Goal: Information Seeking & Learning: Check status

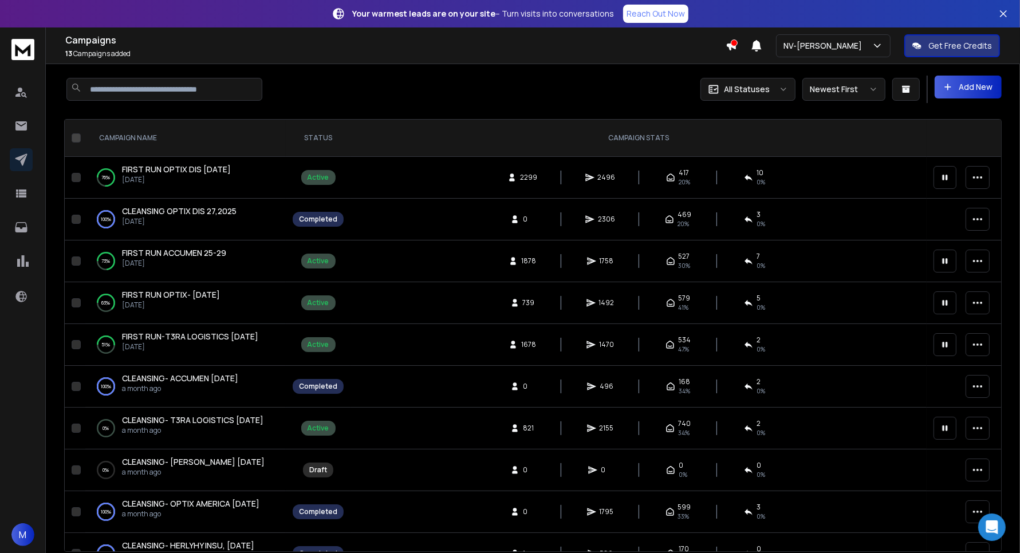
scroll to position [159, 0]
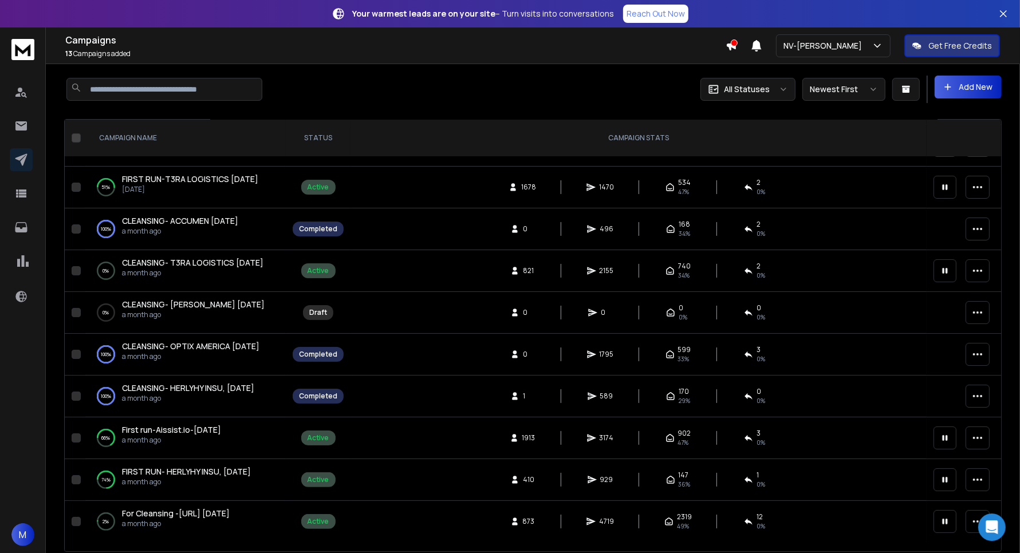
click at [396, 434] on div "1913 3174 902 47 % 3 0 %" at bounding box center [639, 438] width 563 height 18
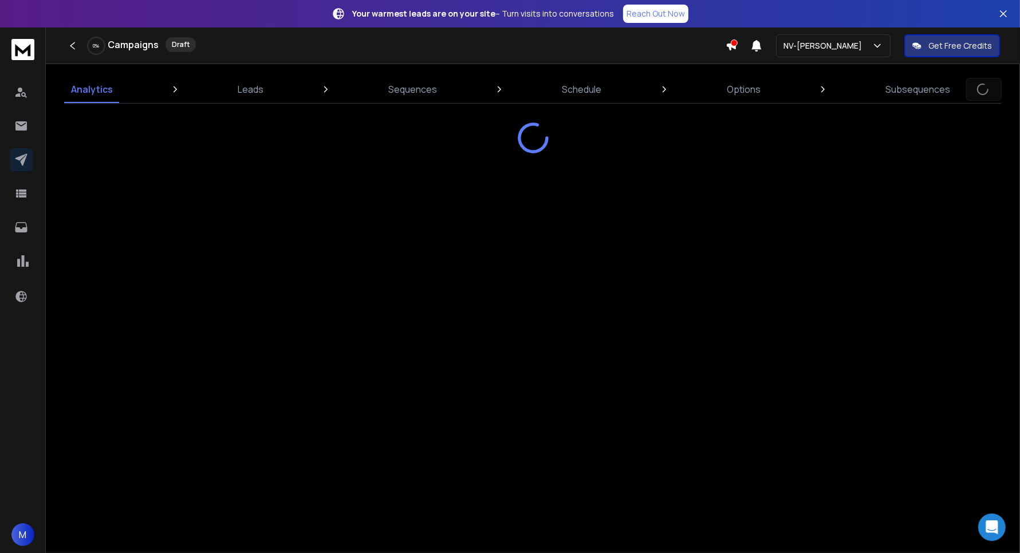
click at [396, 434] on div at bounding box center [533, 396] width 929 height 553
click at [239, 87] on p "Leads" at bounding box center [251, 90] width 26 height 14
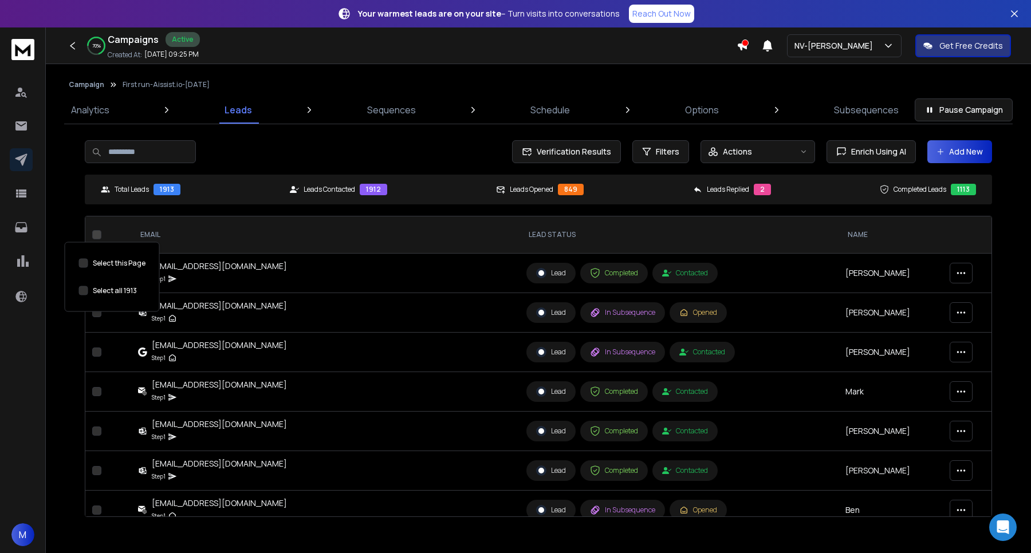
click at [82, 264] on button "Select this Page" at bounding box center [83, 263] width 9 height 9
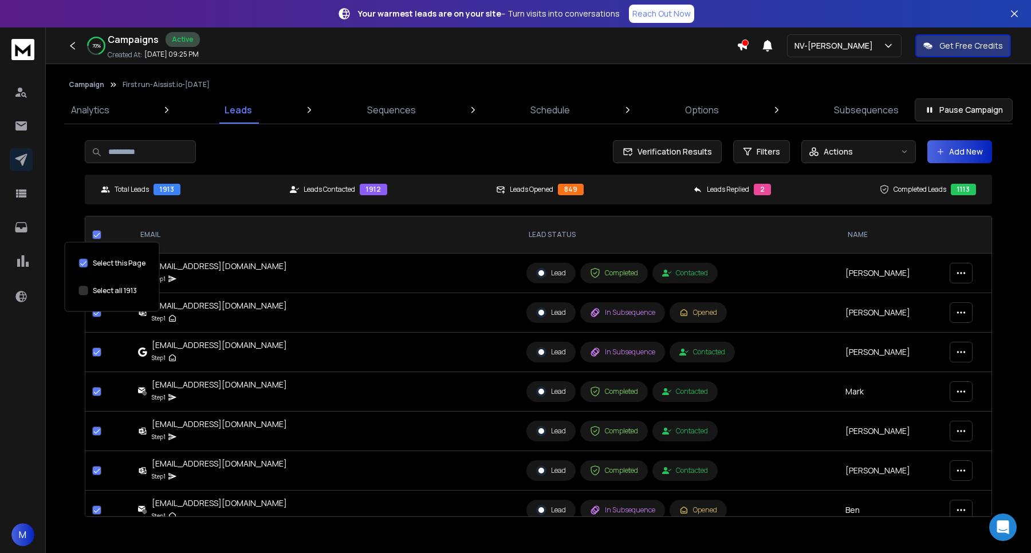
click at [83, 293] on button "Select this Page" at bounding box center [83, 290] width 9 height 9
click at [107, 117] on link "Analytics" at bounding box center [90, 110] width 52 height 28
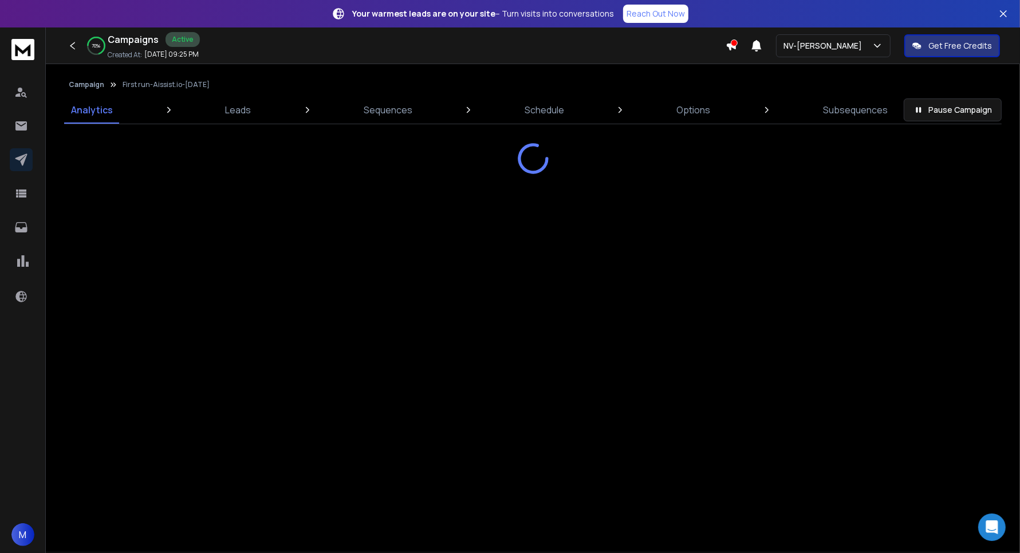
click at [101, 115] on p "Analytics" at bounding box center [92, 110] width 42 height 14
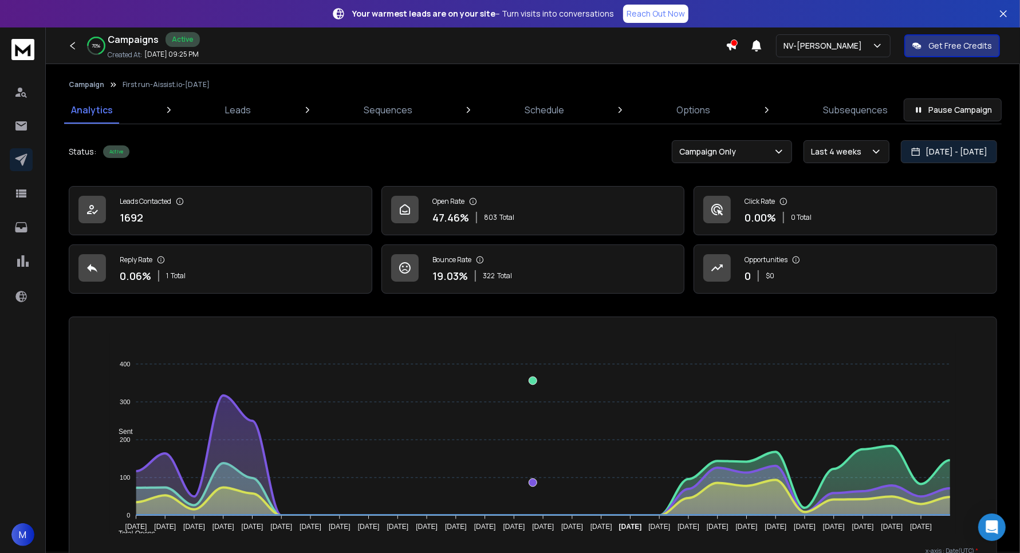
click at [924, 156] on button "[DATE] - [DATE]" at bounding box center [949, 151] width 96 height 23
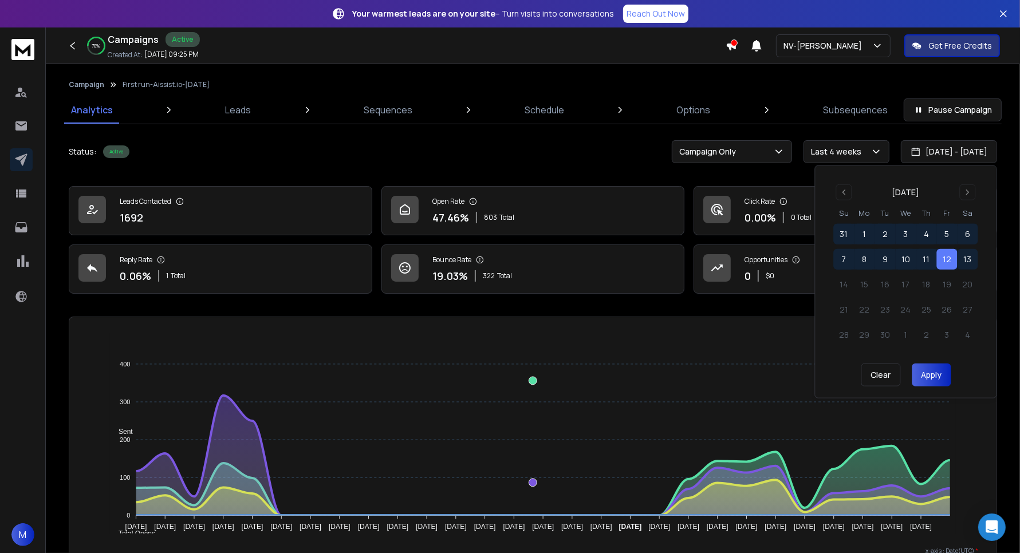
click at [869, 256] on button "8" at bounding box center [865, 259] width 21 height 21
click at [946, 261] on button "12" at bounding box center [947, 259] width 21 height 21
click at [926, 374] on button "Apply" at bounding box center [931, 375] width 39 height 23
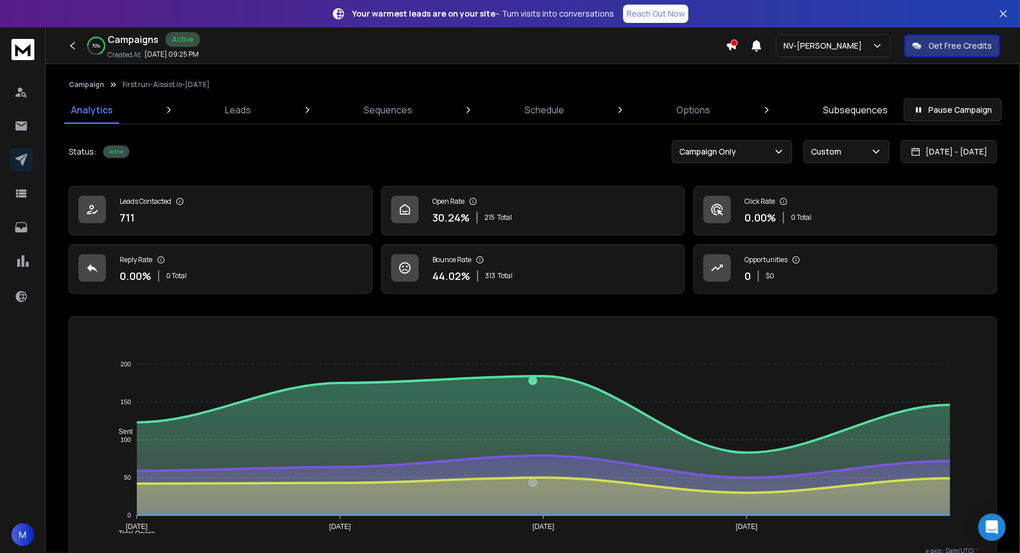
click at [828, 107] on p "Subsequences" at bounding box center [855, 110] width 65 height 14
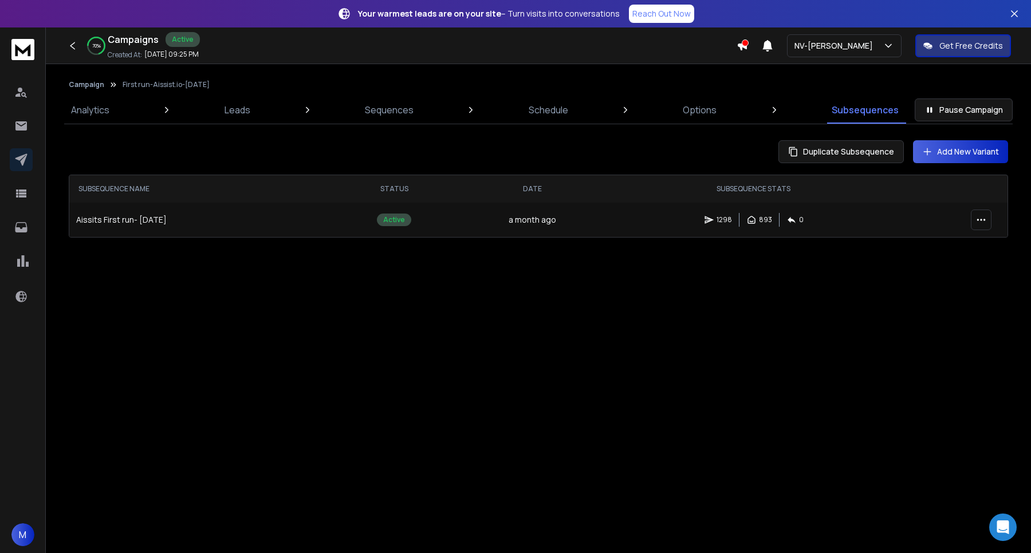
click at [311, 226] on td "Aissits First run- [DATE]" at bounding box center [201, 220] width 264 height 34
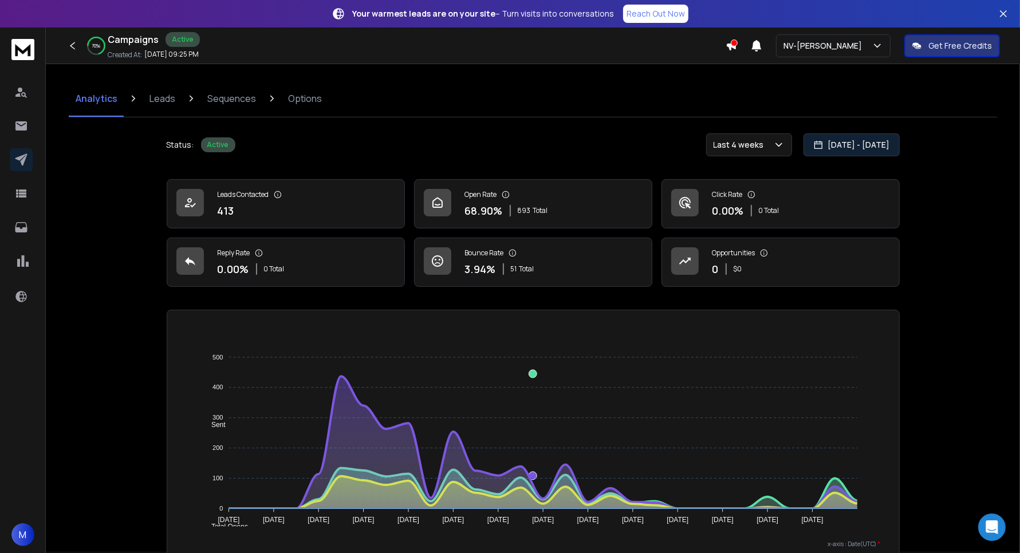
click at [804, 140] on button "[DATE] - [DATE]" at bounding box center [852, 144] width 96 height 23
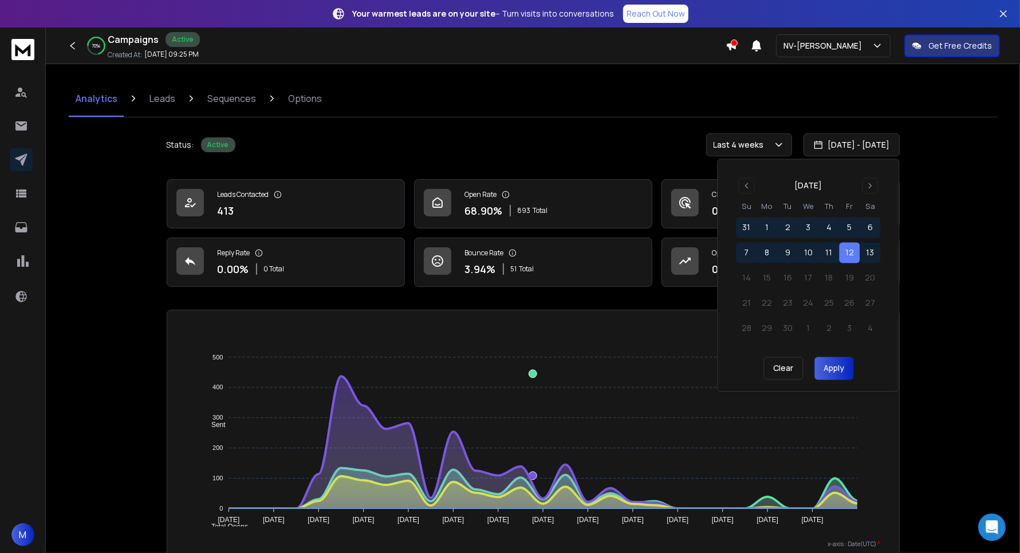
click at [763, 248] on button "8" at bounding box center [767, 253] width 21 height 21
click at [765, 250] on button "8" at bounding box center [767, 253] width 21 height 21
click at [844, 250] on button "12" at bounding box center [850, 253] width 21 height 21
click at [826, 364] on button "Apply" at bounding box center [834, 369] width 39 height 23
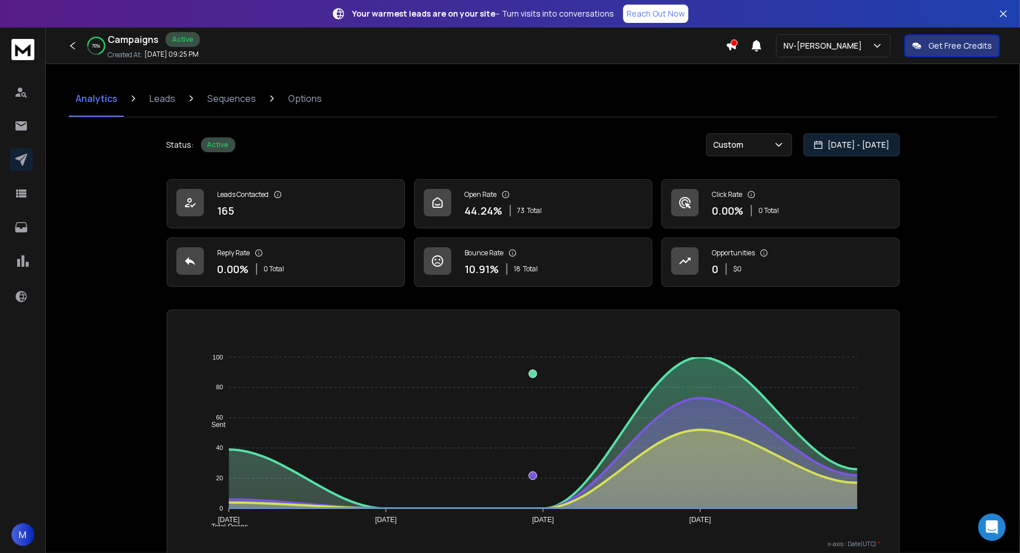
click at [880, 144] on button "[DATE] - [DATE]" at bounding box center [852, 144] width 96 height 23
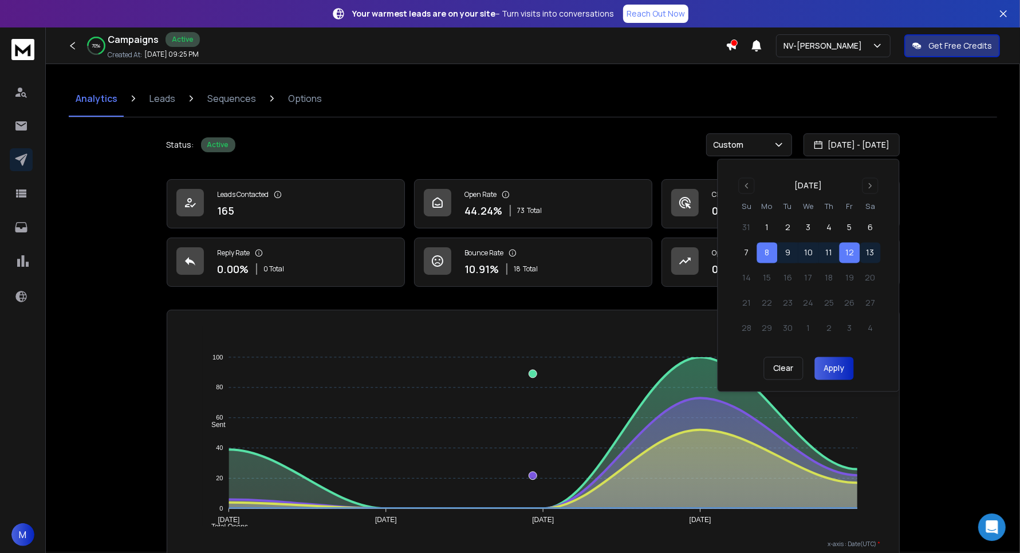
click at [791, 258] on button "9" at bounding box center [788, 253] width 21 height 21
click at [751, 246] on button "7" at bounding box center [747, 253] width 21 height 21
click at [764, 250] on button "8" at bounding box center [767, 253] width 21 height 21
click at [745, 255] on button "7" at bounding box center [747, 253] width 21 height 21
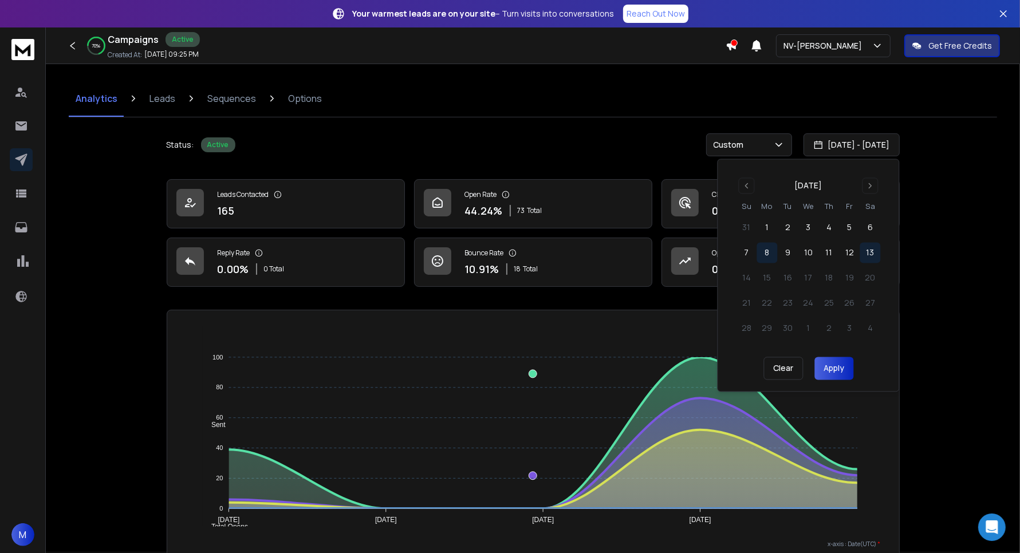
click at [763, 255] on button "8" at bounding box center [767, 253] width 21 height 21
click at [865, 253] on button "13" at bounding box center [871, 253] width 21 height 21
click at [835, 370] on button "Apply" at bounding box center [834, 369] width 39 height 23
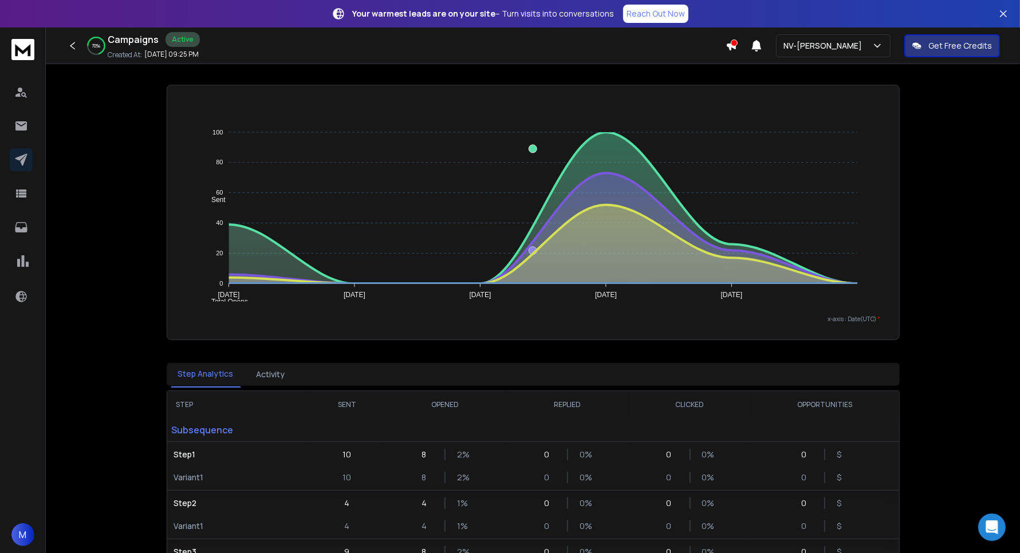
scroll to position [336, 0]
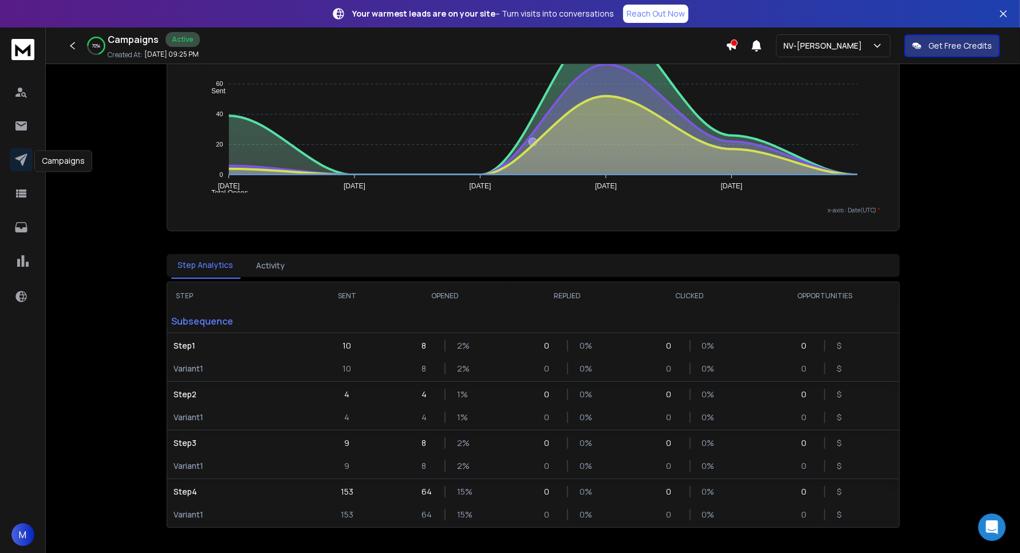
click at [23, 158] on icon at bounding box center [21, 160] width 12 height 12
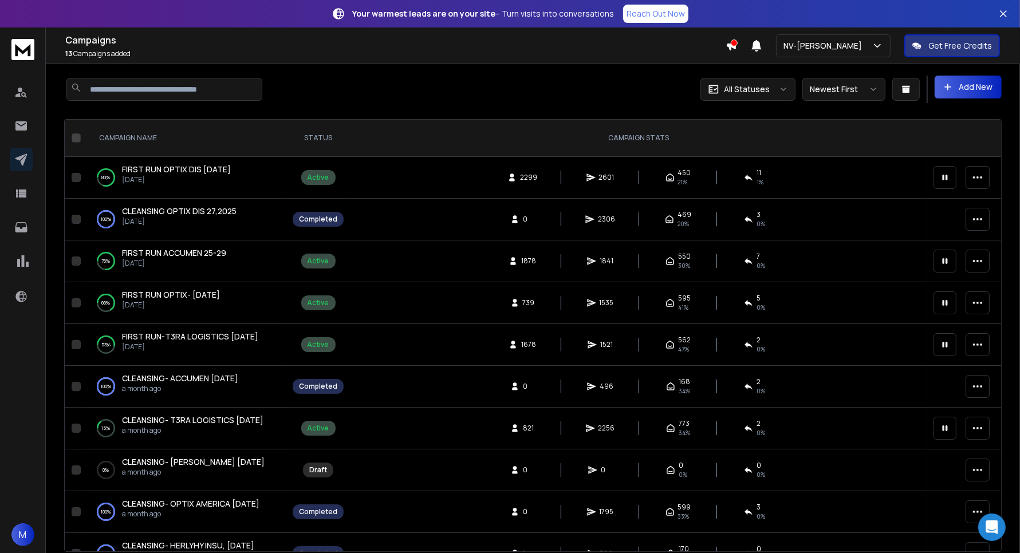
click at [250, 296] on div "66 % FIRST RUN OPTIX- [DATE][DATE]" at bounding box center [186, 303] width 178 height 28
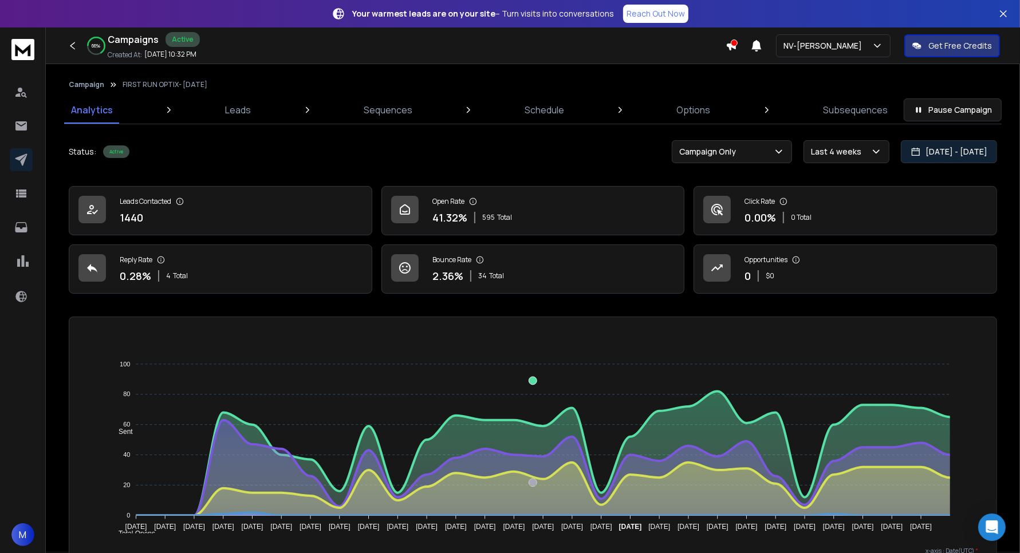
click at [941, 153] on button "[DATE] - [DATE]" at bounding box center [949, 151] width 96 height 23
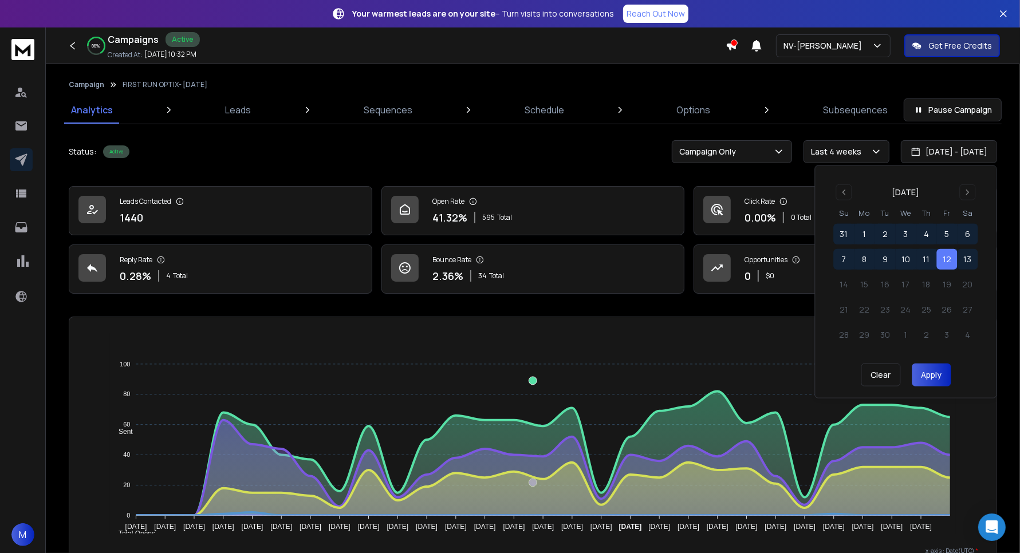
drag, startPoint x: 860, startPoint y: 267, endPoint x: 861, endPoint y: 258, distance: 8.7
click at [859, 266] on button "8" at bounding box center [865, 259] width 21 height 21
click at [862, 258] on button "8" at bounding box center [865, 259] width 21 height 21
drag, startPoint x: 964, startPoint y: 258, endPoint x: 940, endPoint y: 367, distance: 111.6
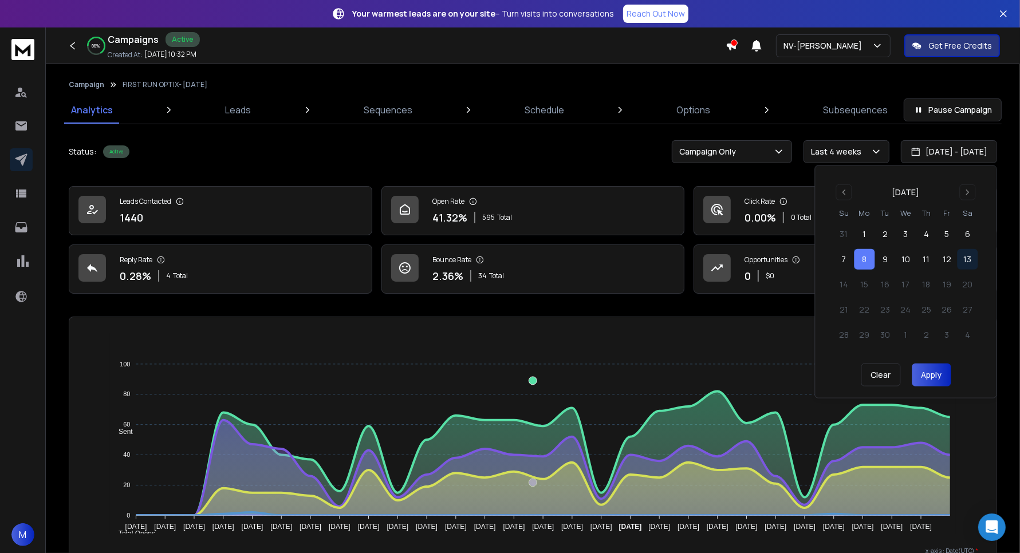
click at [965, 259] on button "13" at bounding box center [968, 259] width 21 height 21
click at [933, 376] on button "Apply" at bounding box center [931, 375] width 39 height 23
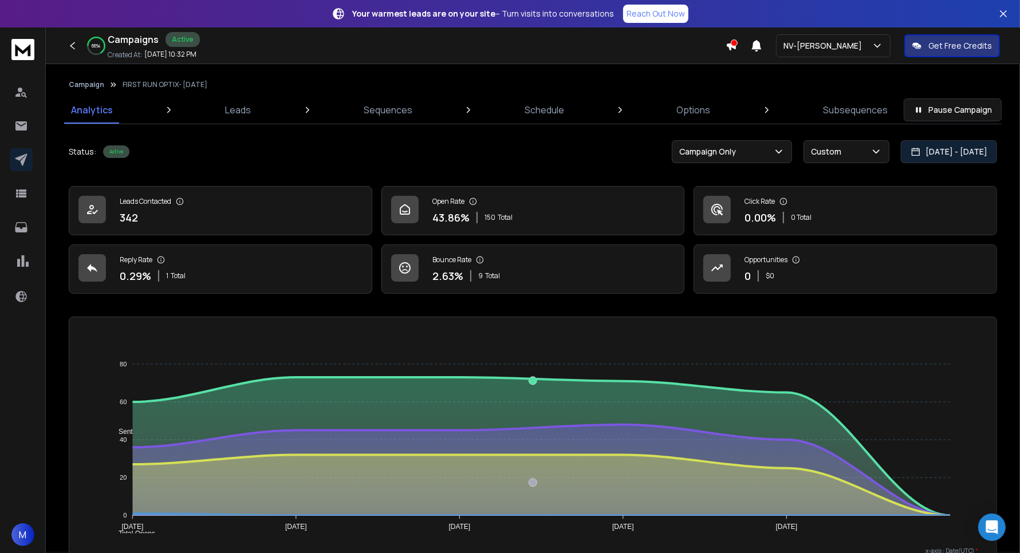
click at [916, 160] on button "[DATE] - [DATE]" at bounding box center [949, 151] width 96 height 23
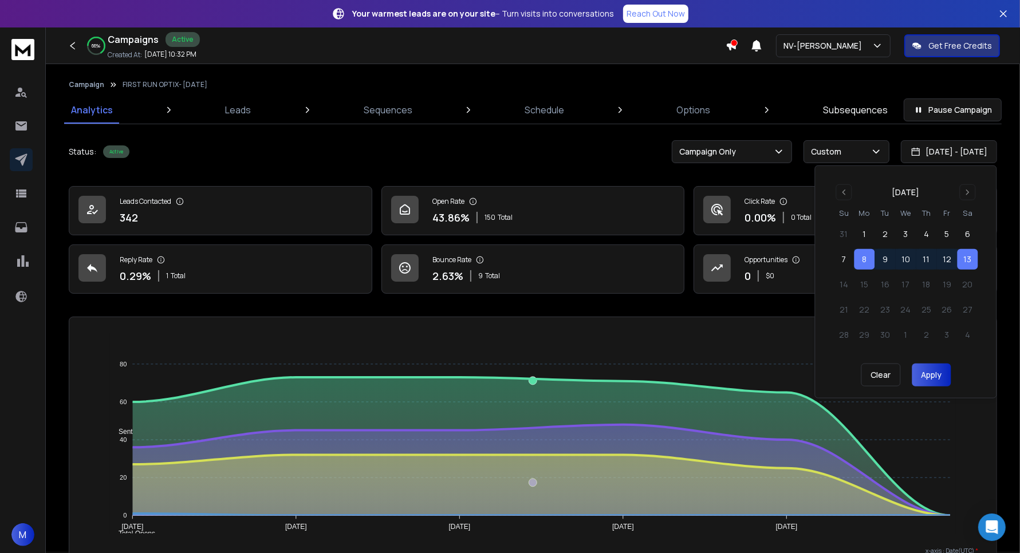
click at [828, 116] on p "Subsequences" at bounding box center [855, 110] width 65 height 14
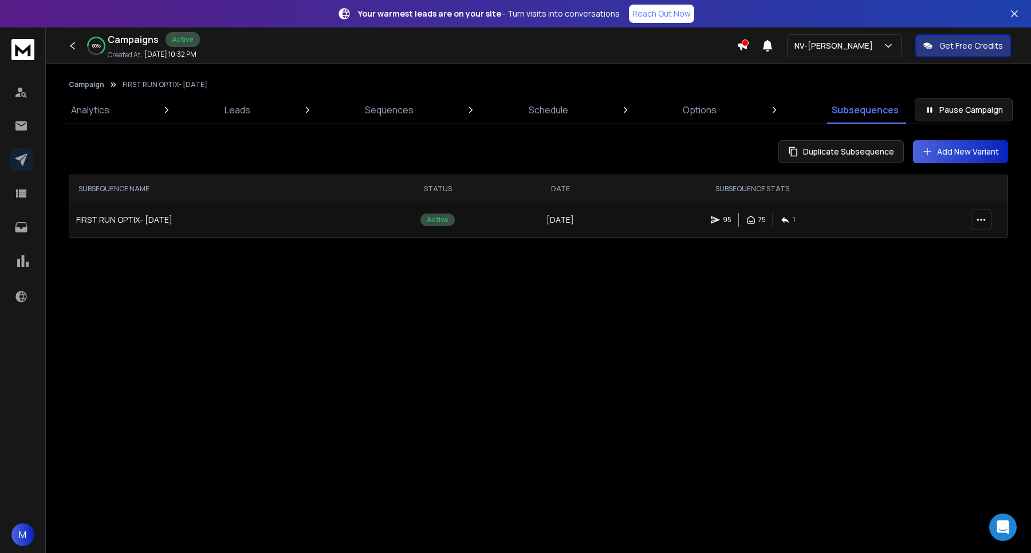
drag, startPoint x: 242, startPoint y: 222, endPoint x: 234, endPoint y: 226, distance: 9.0
click at [242, 222] on td "FIRST RUN OPTIX- [DATE]" at bounding box center [220, 220] width 303 height 34
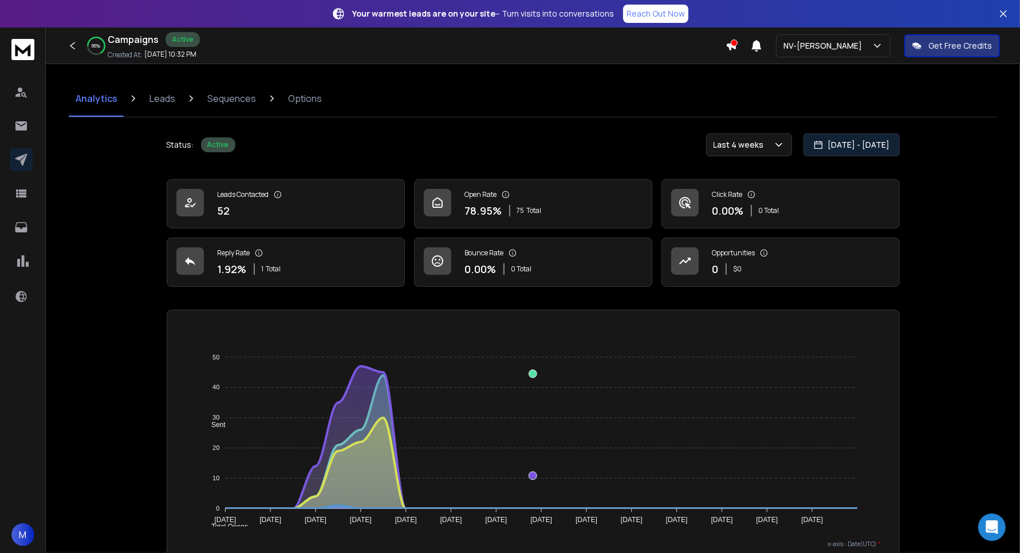
click at [849, 142] on button "[DATE] - [DATE]" at bounding box center [852, 144] width 96 height 23
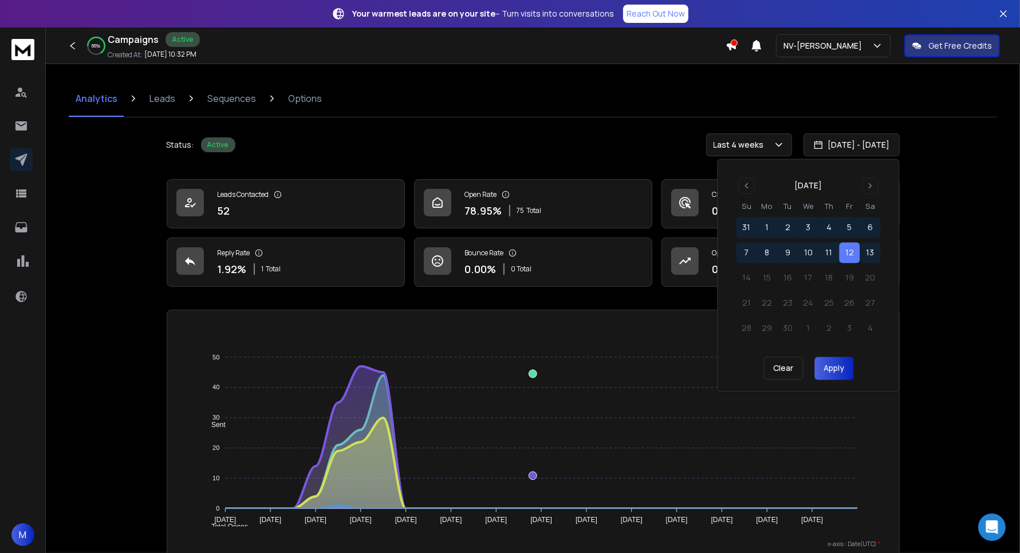
click at [773, 257] on button "8" at bounding box center [767, 253] width 21 height 21
click at [868, 251] on button "13" at bounding box center [871, 253] width 21 height 21
click at [832, 365] on button "Apply" at bounding box center [834, 369] width 39 height 23
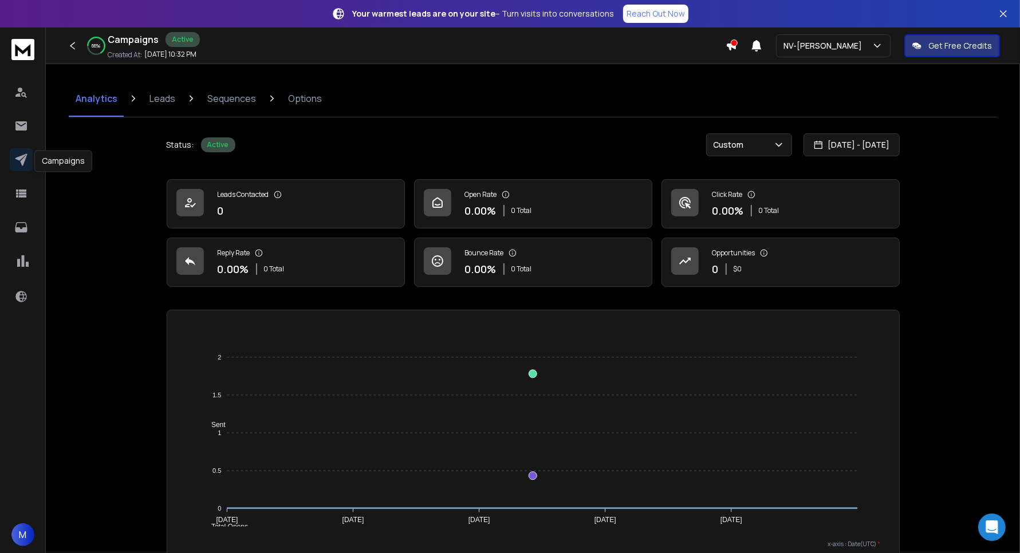
click at [21, 163] on icon at bounding box center [21, 160] width 12 height 12
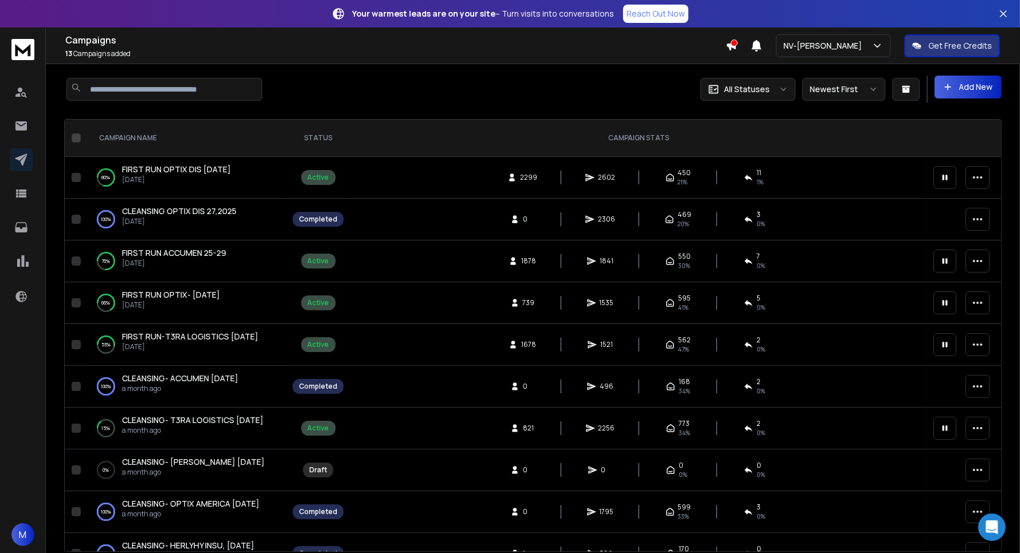
click at [414, 183] on div "2299 2602 450 21 % 11 1 %" at bounding box center [639, 177] width 563 height 18
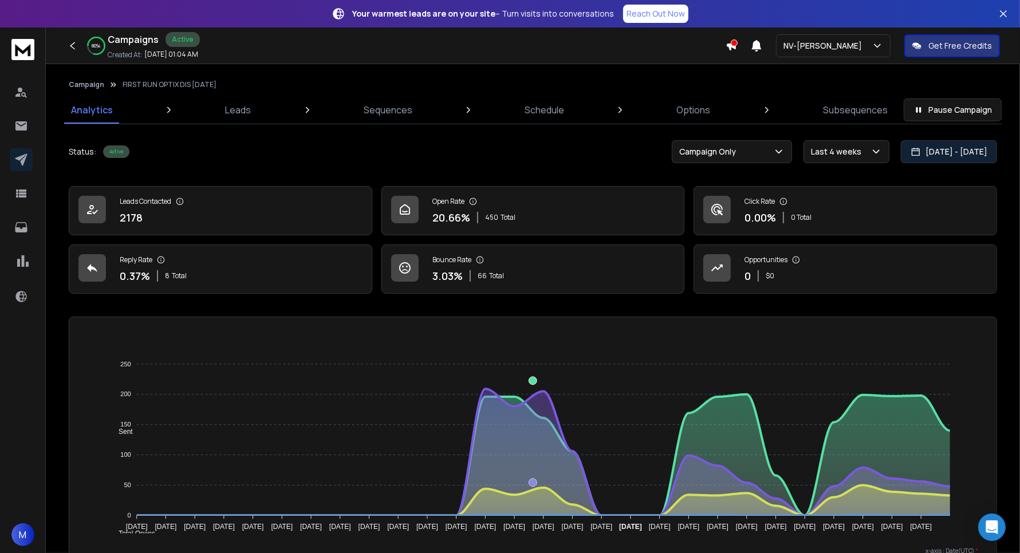
click at [901, 156] on button "[DATE] - [DATE]" at bounding box center [949, 151] width 96 height 23
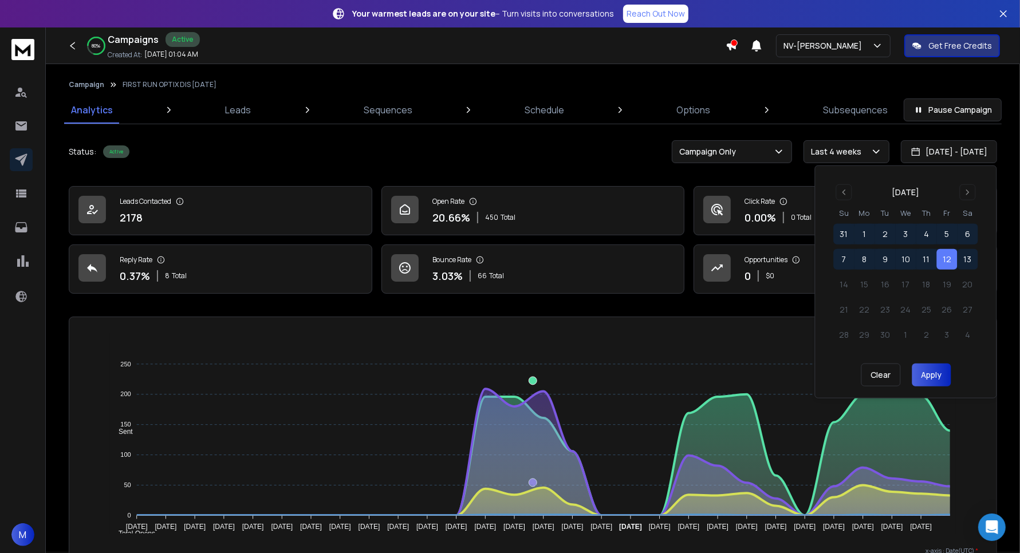
click at [851, 264] on button "7" at bounding box center [844, 259] width 21 height 21
click at [855, 264] on button "8" at bounding box center [865, 259] width 21 height 21
click at [956, 279] on td "19" at bounding box center [947, 284] width 21 height 21
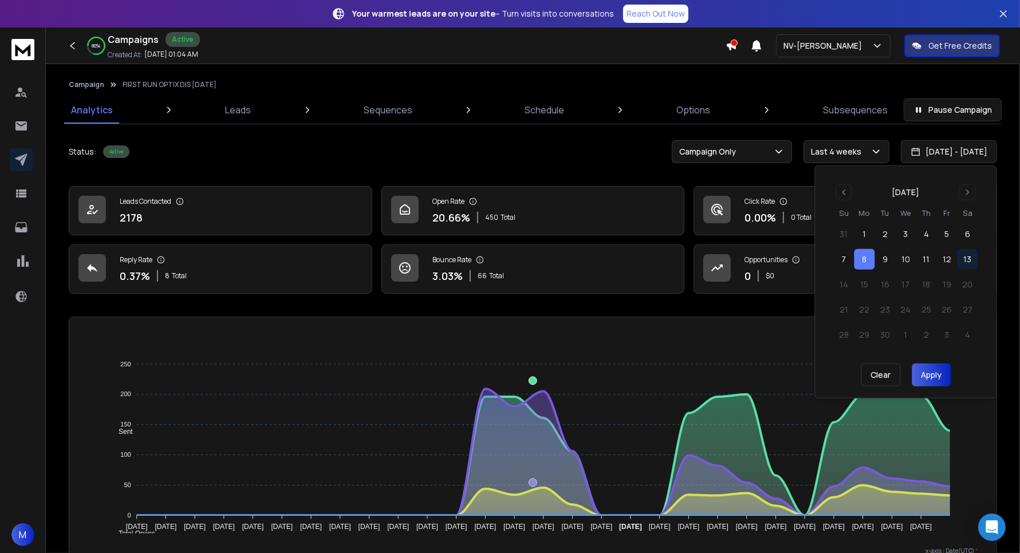
click at [969, 262] on button "13" at bounding box center [968, 259] width 21 height 21
click at [932, 379] on button "Apply" at bounding box center [931, 375] width 39 height 23
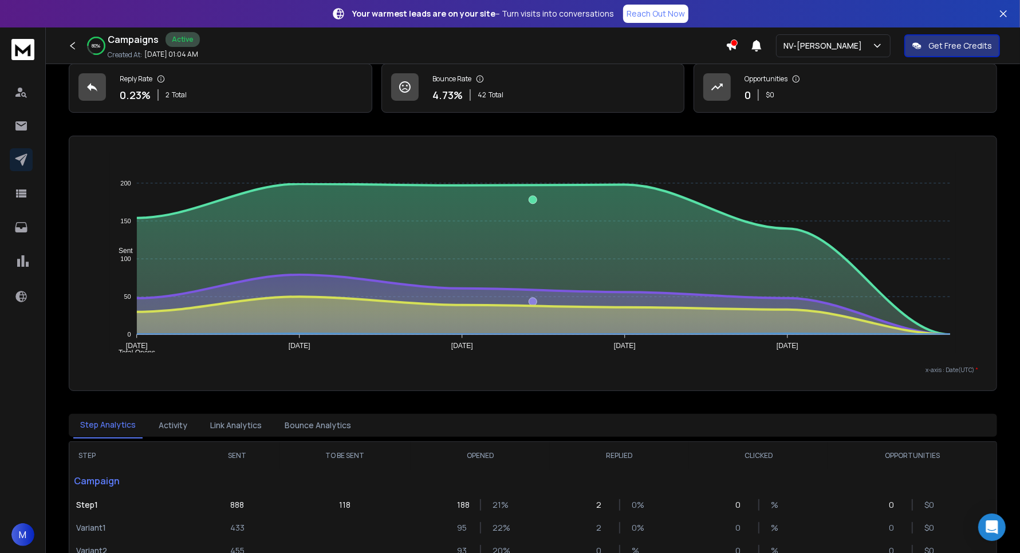
scroll to position [213, 0]
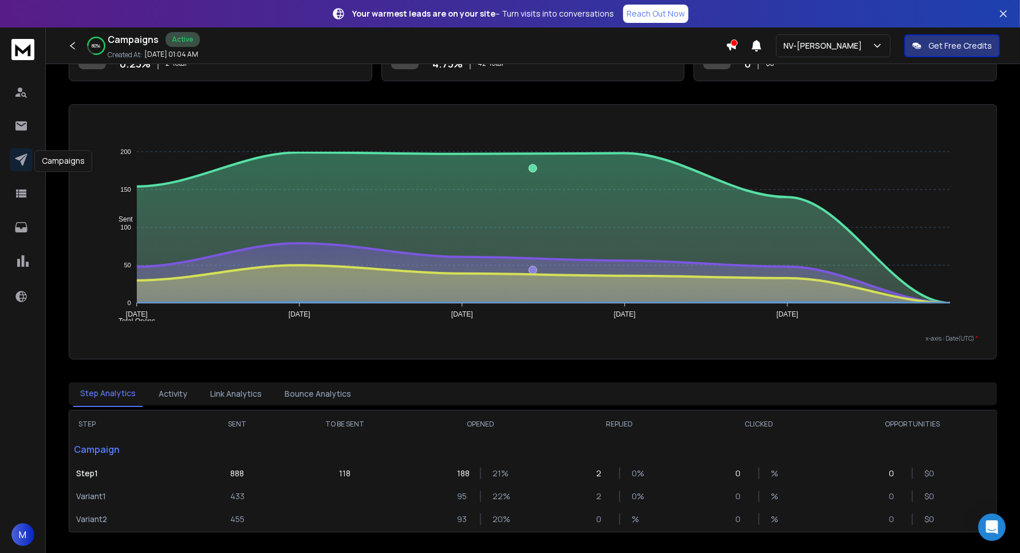
click at [26, 159] on icon at bounding box center [21, 160] width 14 height 14
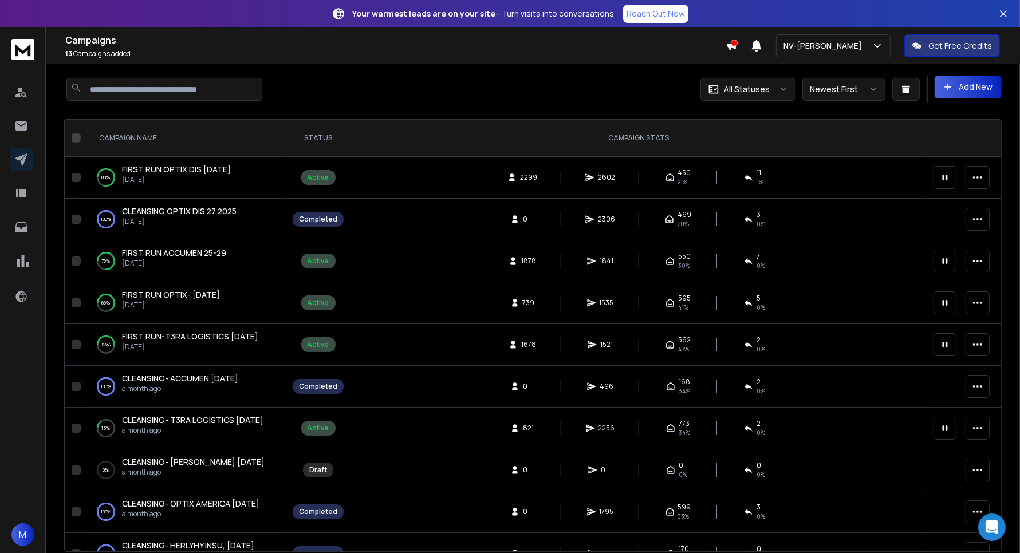
click at [249, 178] on div "80 % FIRST RUN OPTIX DIS [DATE] [DATE]" at bounding box center [186, 178] width 178 height 28
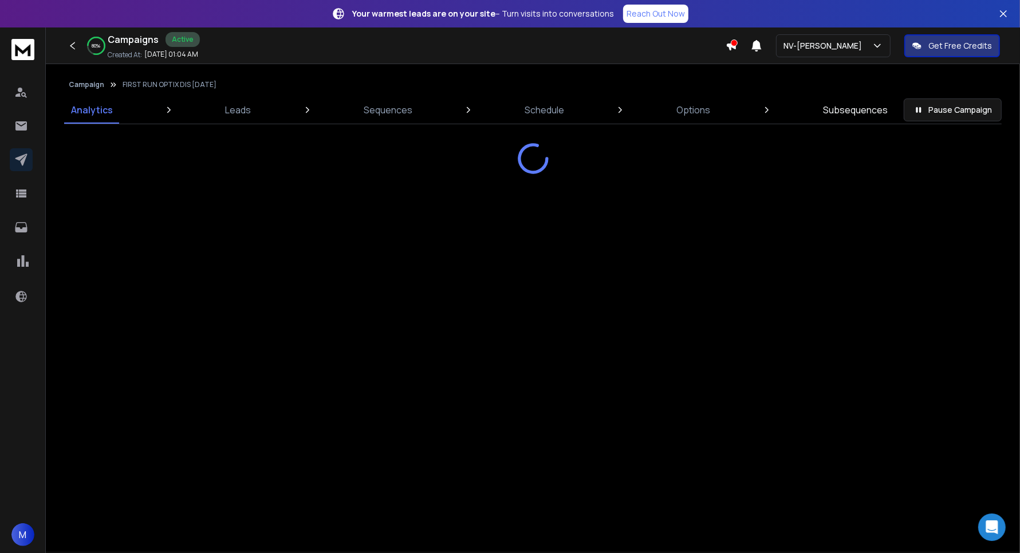
click at [864, 111] on p "Subsequences" at bounding box center [855, 110] width 65 height 14
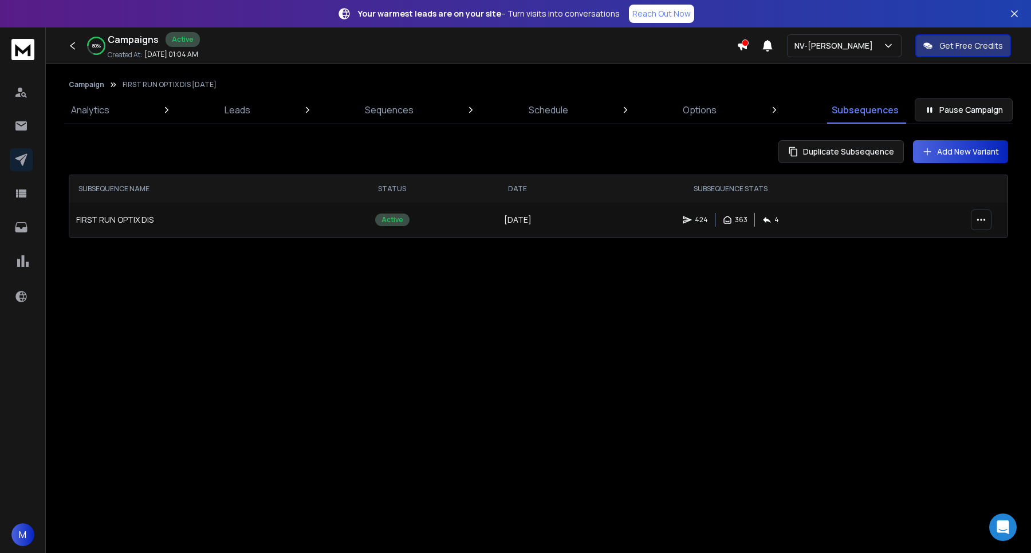
click at [302, 221] on td "FIRST RUN OPTIX DIS" at bounding box center [197, 220] width 256 height 34
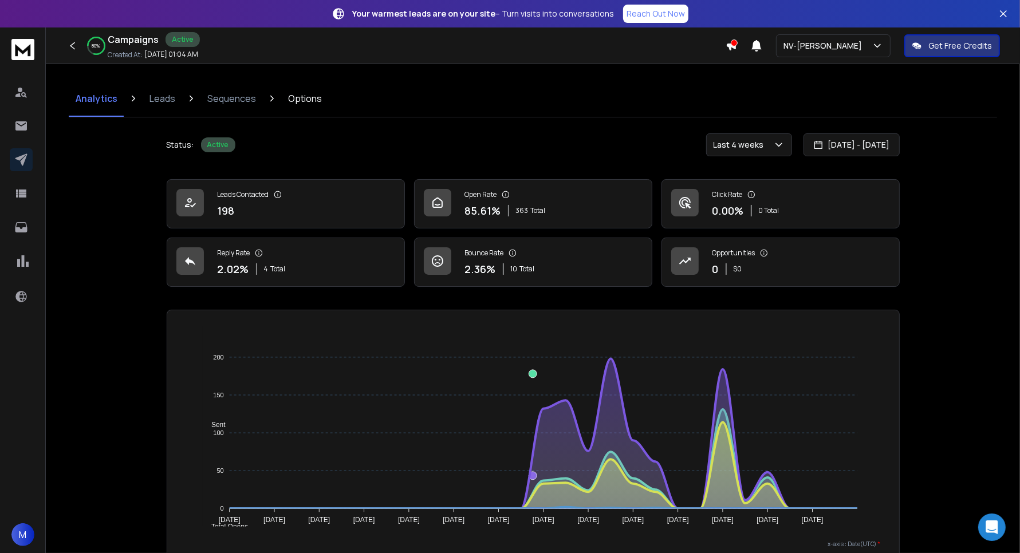
click at [291, 103] on p "Options" at bounding box center [305, 99] width 34 height 14
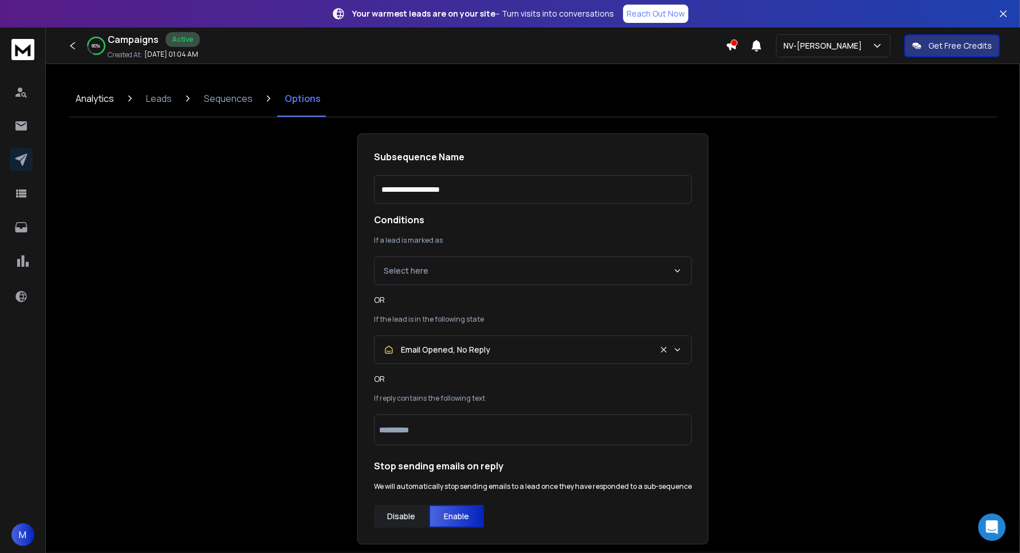
click at [92, 93] on p "Analytics" at bounding box center [95, 99] width 38 height 14
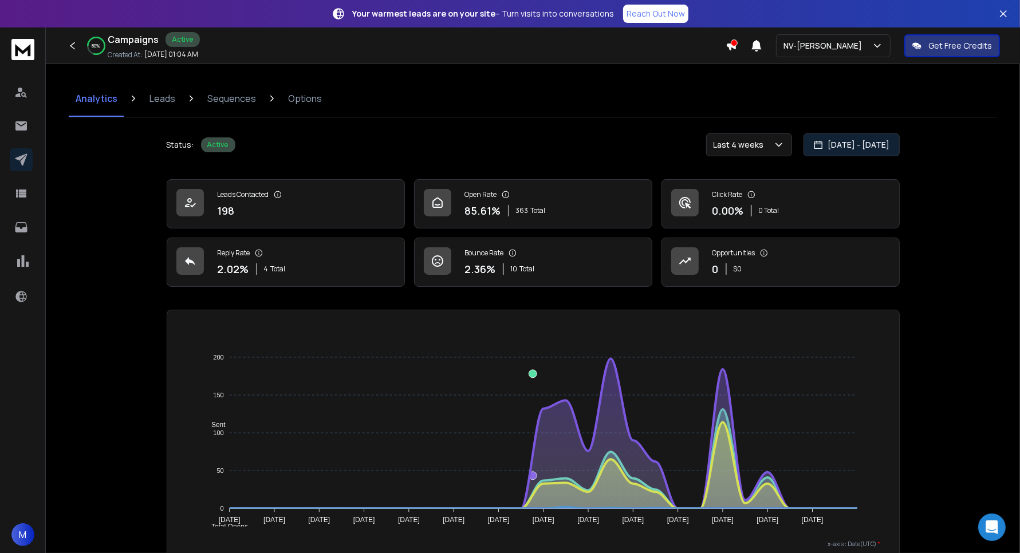
drag, startPoint x: 818, startPoint y: 145, endPoint x: 815, endPoint y: 151, distance: 6.2
click at [818, 144] on button "[DATE] - [DATE]" at bounding box center [852, 144] width 96 height 23
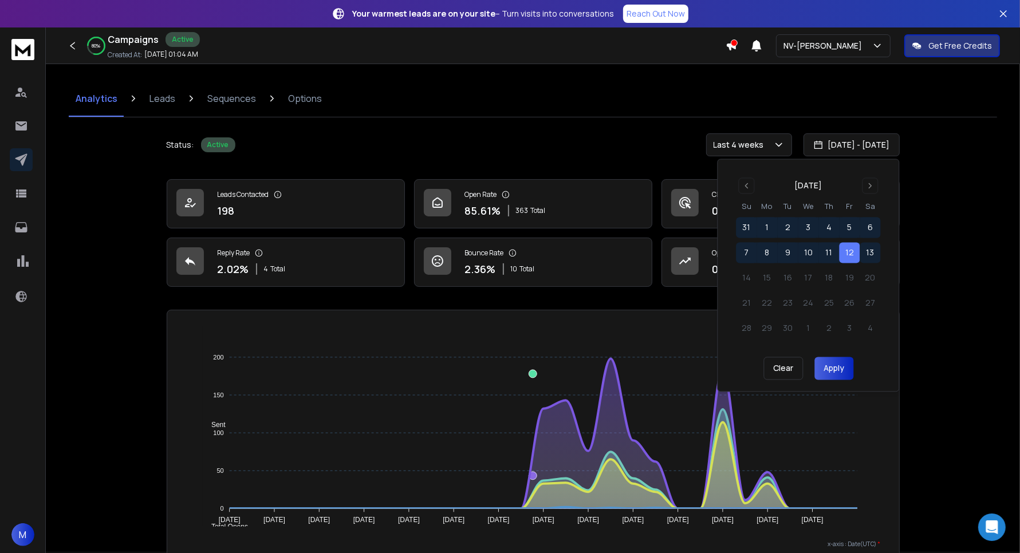
click at [769, 248] on button "8" at bounding box center [767, 253] width 21 height 21
click at [868, 248] on button "13" at bounding box center [871, 253] width 21 height 21
click at [837, 370] on button "Apply" at bounding box center [834, 369] width 39 height 23
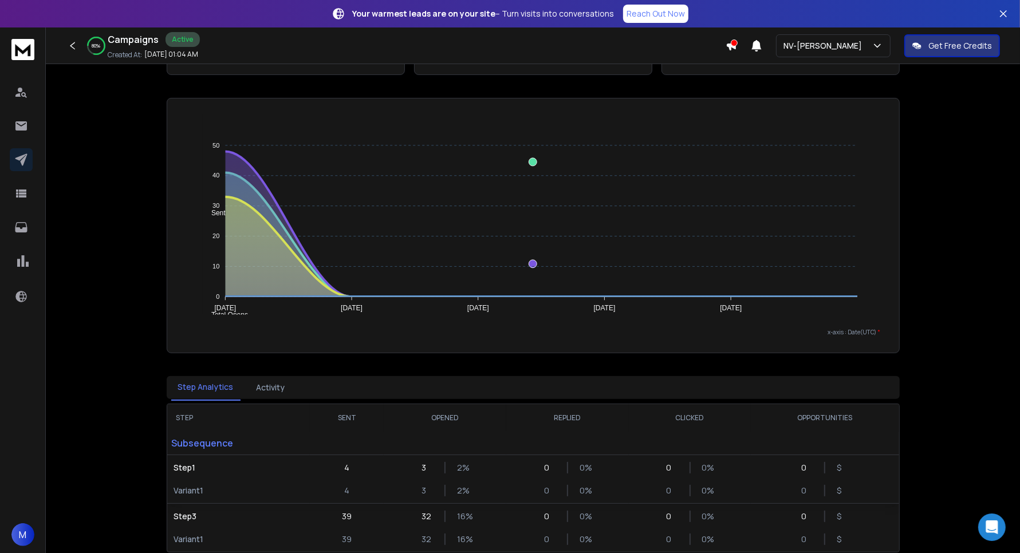
scroll to position [238, 0]
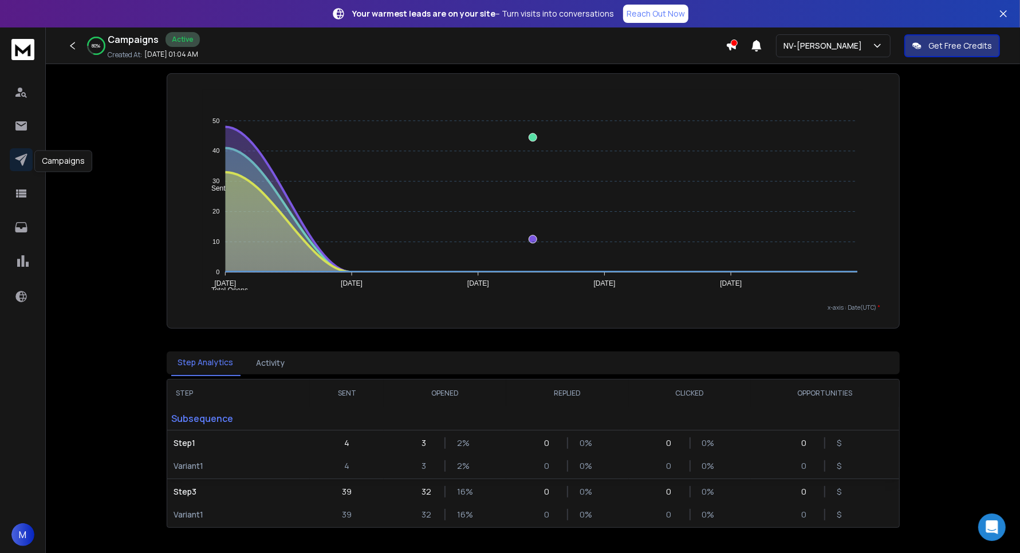
click at [23, 169] on link at bounding box center [21, 159] width 23 height 23
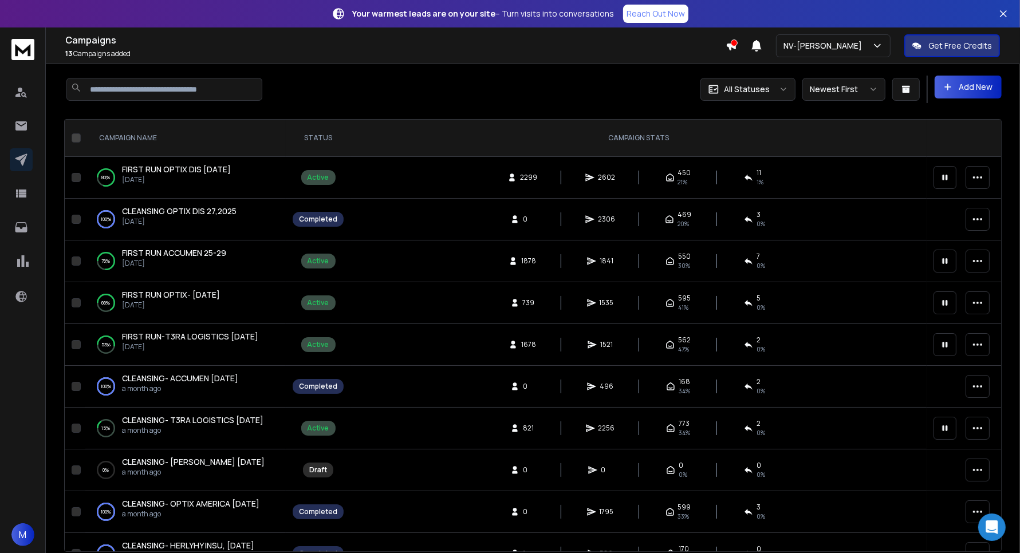
click at [238, 256] on div "76 % FIRST RUN ACCUMEN 25-29 [DATE]" at bounding box center [186, 262] width 178 height 28
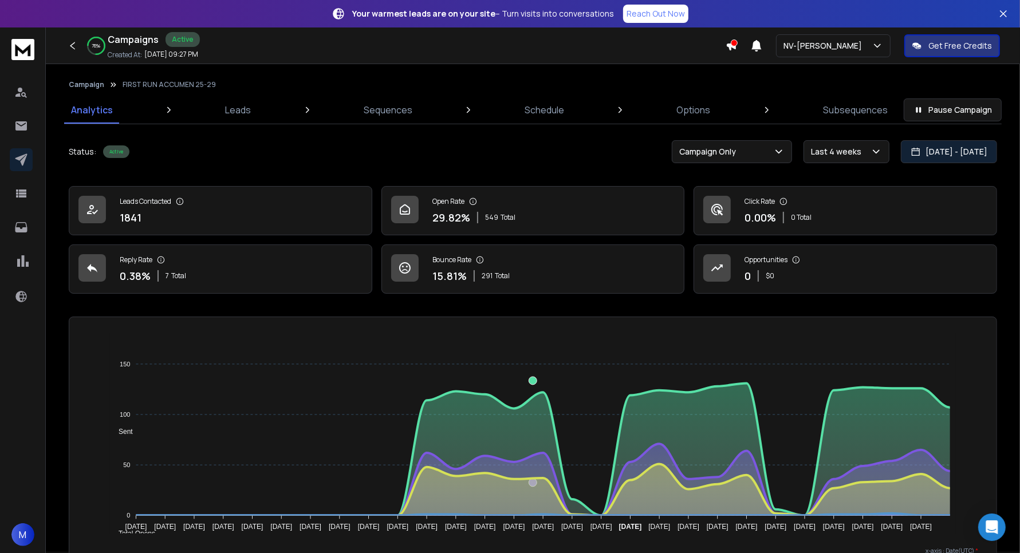
click at [948, 159] on button "[DATE] - [DATE]" at bounding box center [949, 151] width 96 height 23
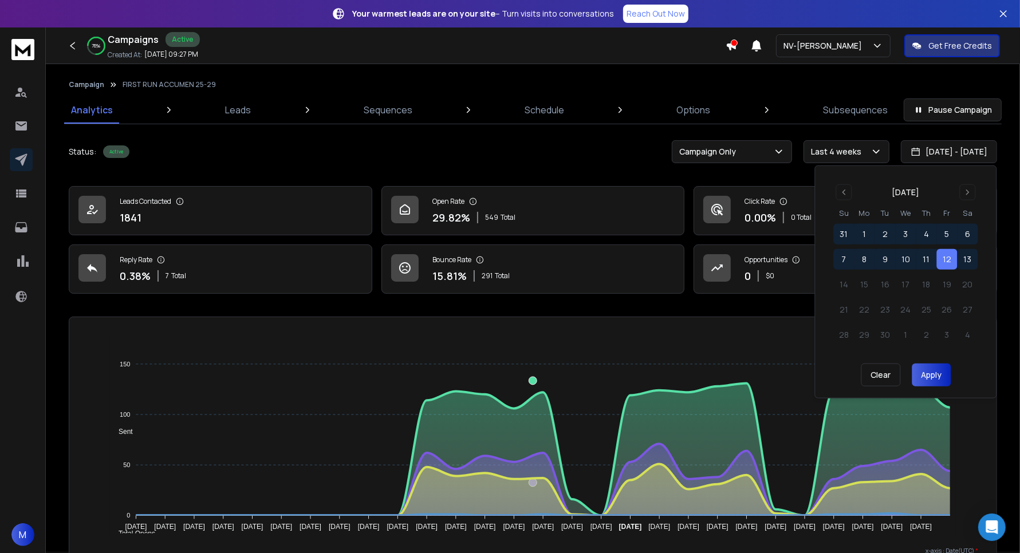
click at [869, 264] on button "8" at bounding box center [865, 259] width 21 height 21
click at [968, 262] on button "13" at bounding box center [968, 259] width 21 height 21
click at [938, 376] on button "Apply" at bounding box center [931, 375] width 39 height 23
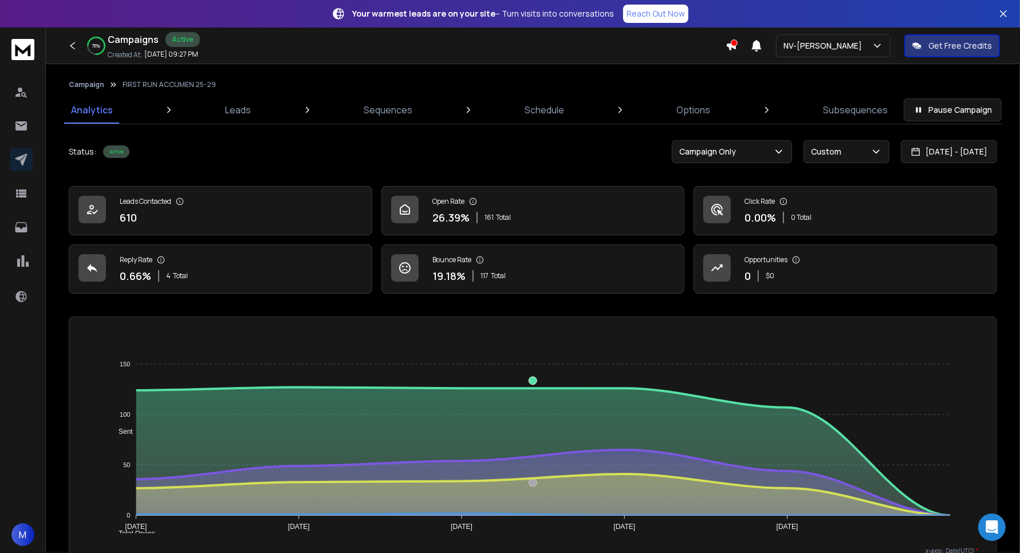
click at [839, 90] on div "Campaign FIRST RUN ACCUMEN 25-29" at bounding box center [533, 85] width 938 height 18
click at [846, 104] on p "Subsequences" at bounding box center [855, 110] width 65 height 14
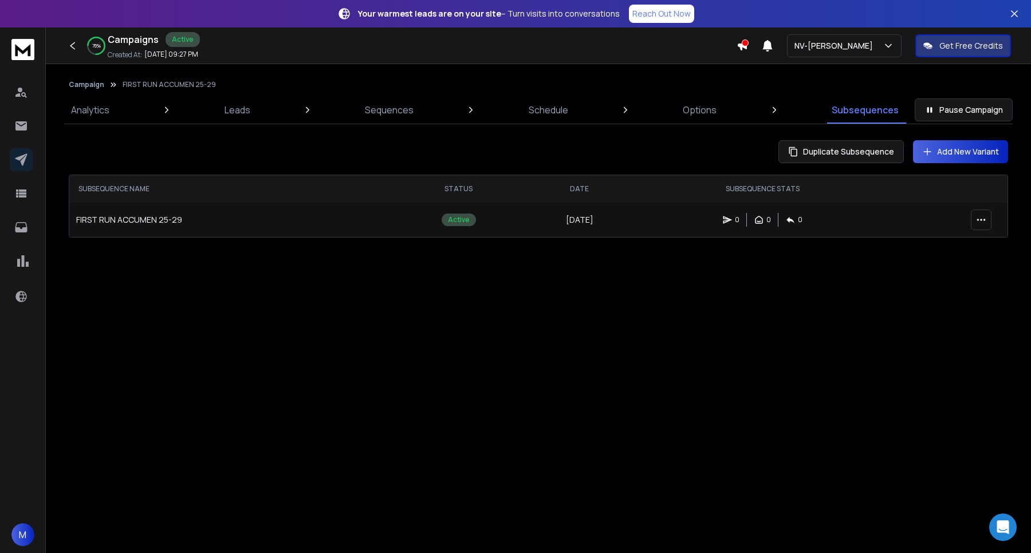
click at [323, 213] on td "FIRST RUN ACCUMEN 25-29" at bounding box center [231, 220] width 324 height 34
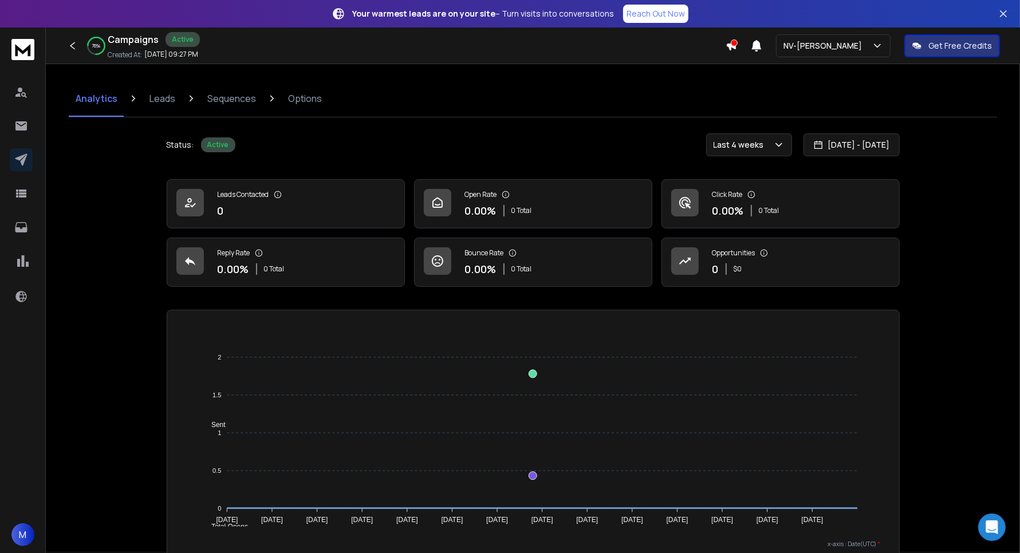
click at [811, 129] on div "Status: Active Last 4 weeks [DATE] - [DATE] Leads Contacted 0 Open Rate 0.00 % …" at bounding box center [533, 440] width 929 height 622
click at [806, 142] on button "[DATE] - [DATE]" at bounding box center [852, 144] width 96 height 23
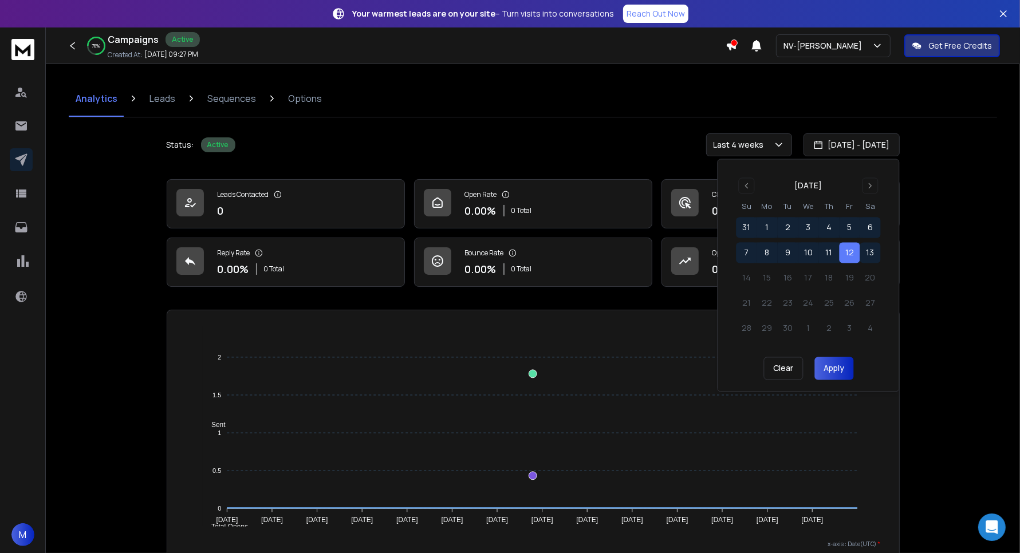
click at [768, 245] on button "8" at bounding box center [767, 253] width 21 height 21
click at [869, 250] on button "13" at bounding box center [871, 253] width 21 height 21
click at [838, 372] on button "Apply" at bounding box center [834, 369] width 39 height 23
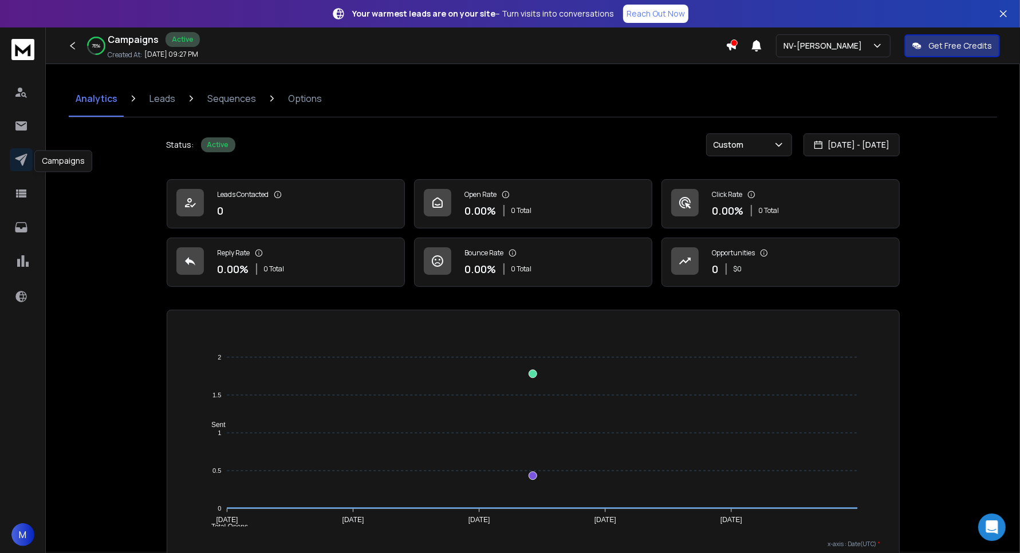
click at [11, 156] on link at bounding box center [21, 159] width 23 height 23
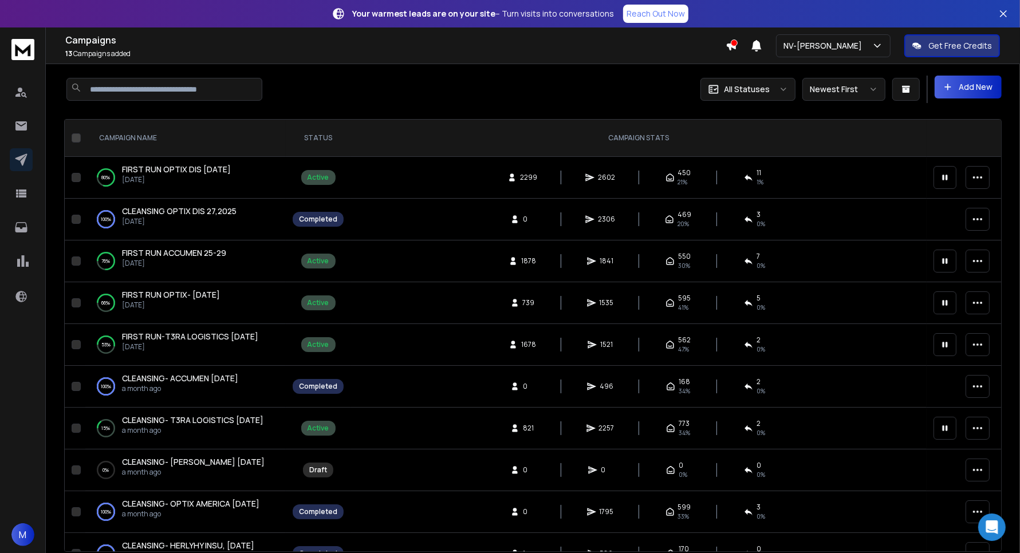
click at [217, 351] on p "[DATE]" at bounding box center [190, 347] width 136 height 9
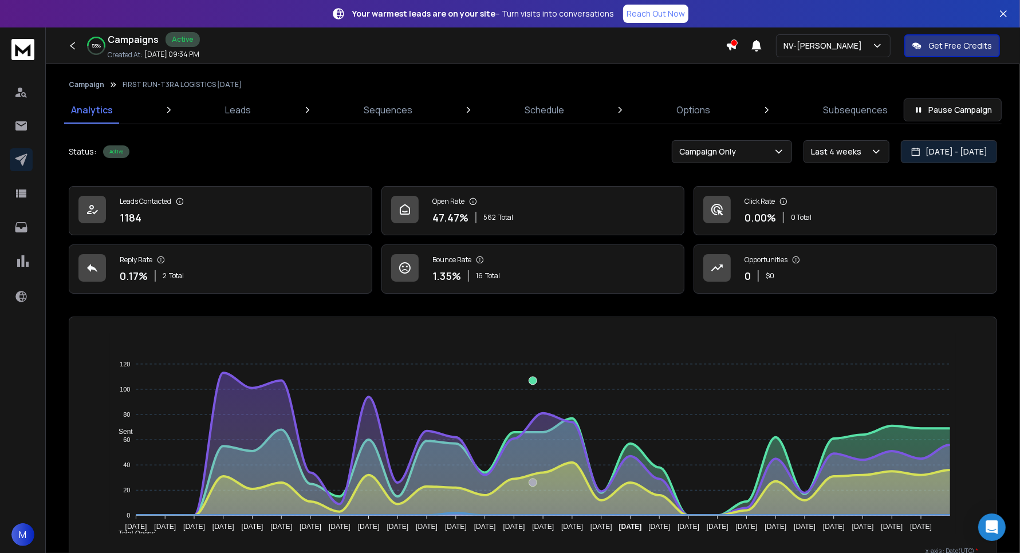
click at [921, 146] on button "[DATE] - [DATE]" at bounding box center [949, 151] width 96 height 23
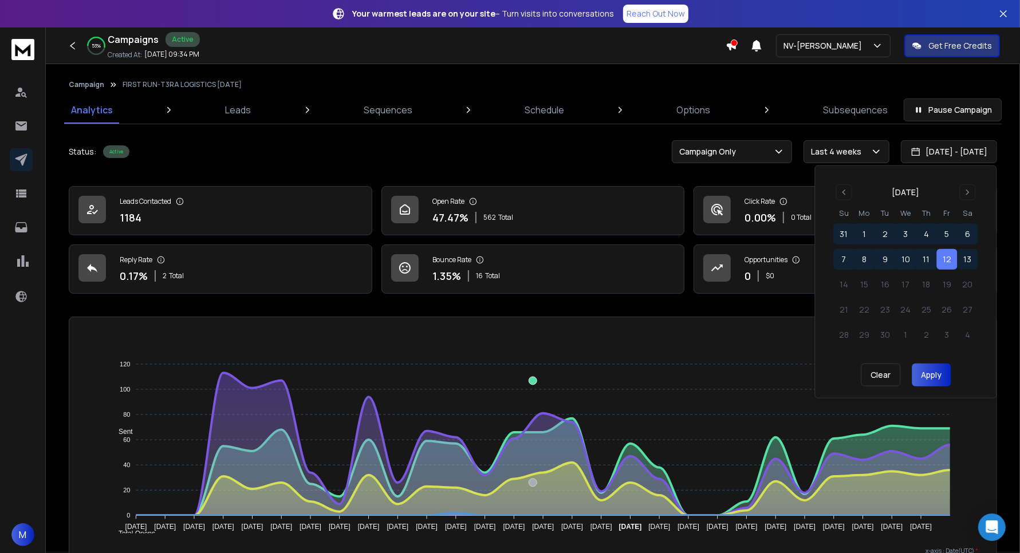
click at [858, 256] on button "8" at bounding box center [865, 259] width 21 height 21
click at [969, 262] on button "13" at bounding box center [968, 259] width 21 height 21
drag, startPoint x: 931, startPoint y: 366, endPoint x: 916, endPoint y: 370, distance: 16.0
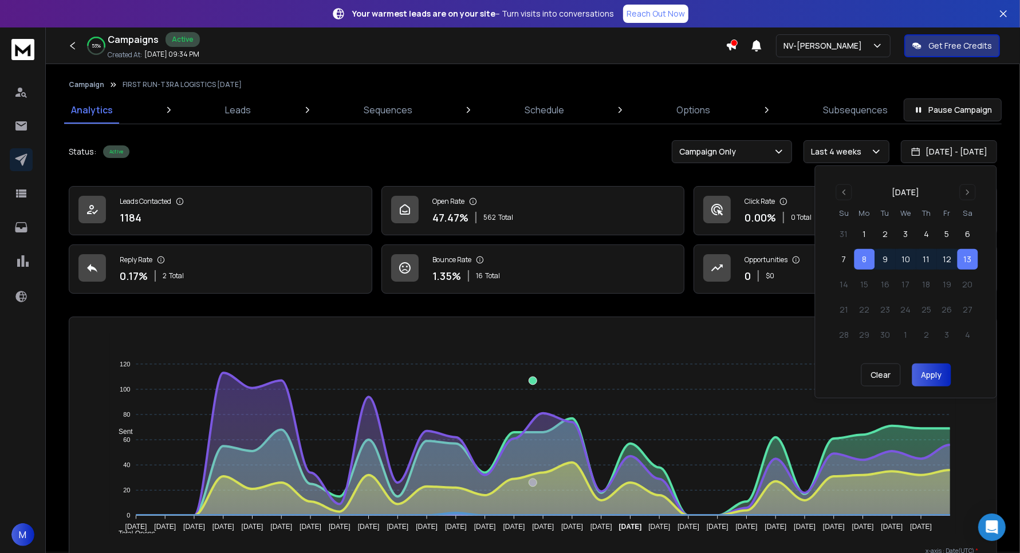
click at [931, 367] on button "Apply" at bounding box center [931, 375] width 39 height 23
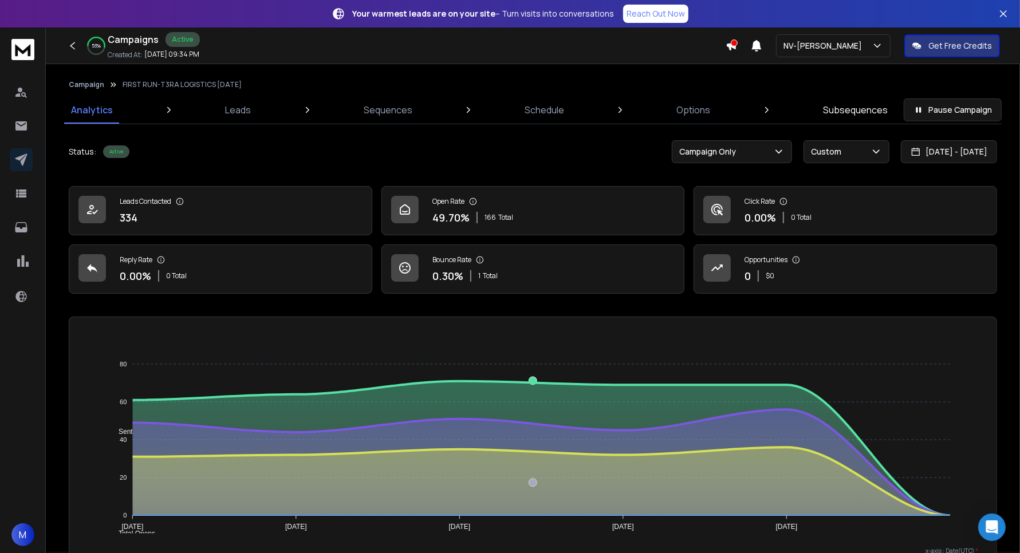
click at [864, 115] on p "Subsequences" at bounding box center [855, 110] width 65 height 14
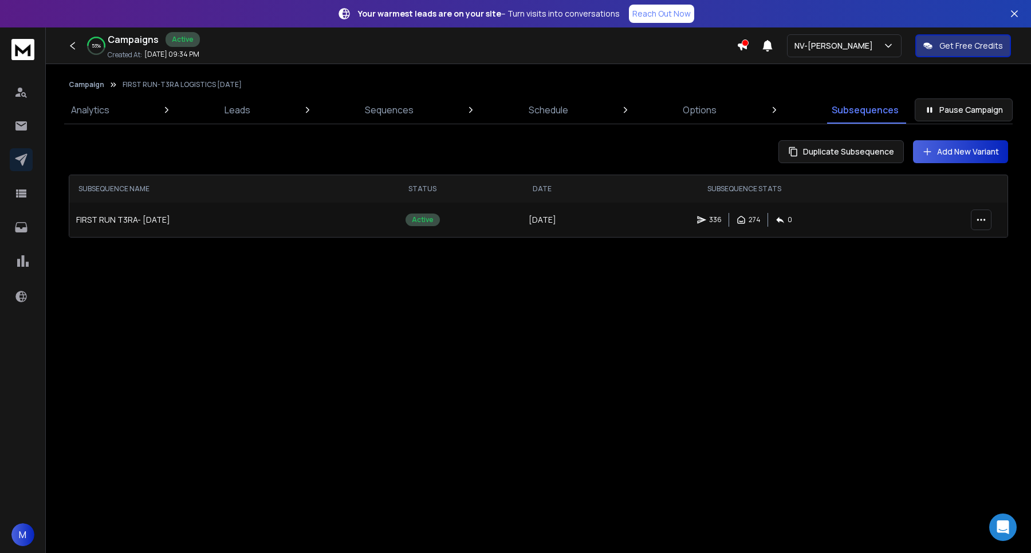
click at [293, 222] on td "FIRST RUN T3RA- [DATE]" at bounding box center [213, 220] width 289 height 34
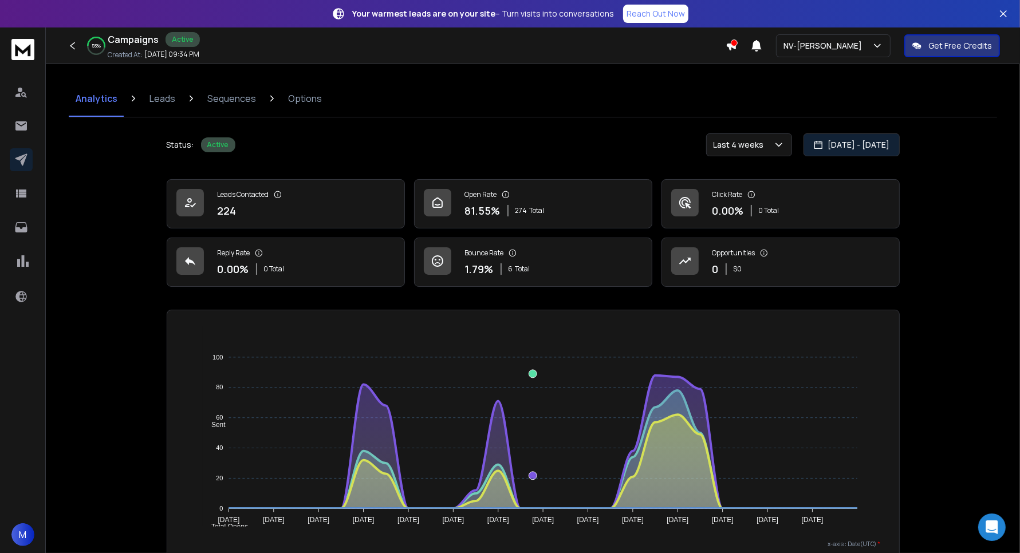
drag, startPoint x: 854, startPoint y: 140, endPoint x: 855, endPoint y: 153, distance: 12.6
click at [855, 140] on button "[DATE] - [DATE]" at bounding box center [852, 144] width 96 height 23
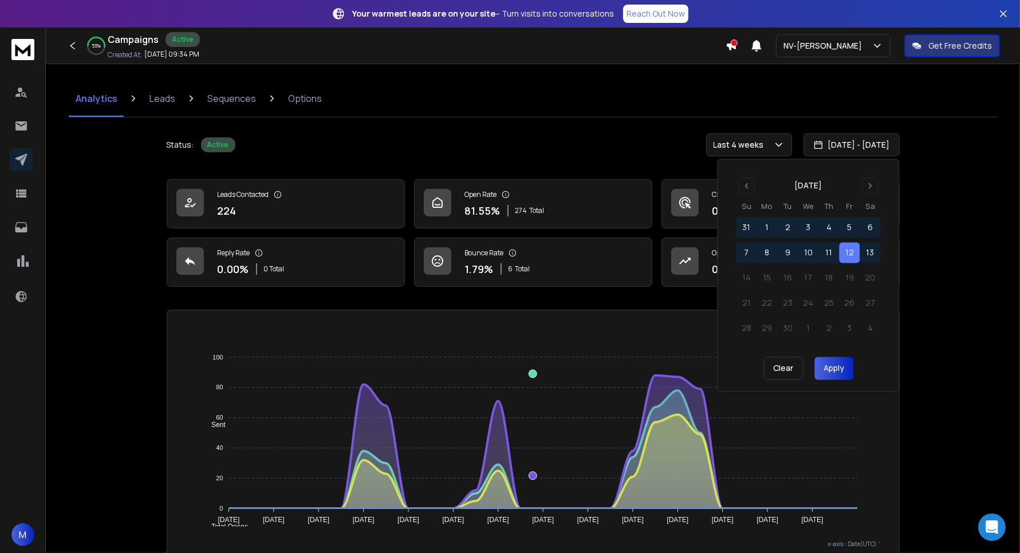
click at [769, 249] on button "8" at bounding box center [767, 253] width 21 height 21
click at [873, 250] on button "13" at bounding box center [871, 253] width 21 height 21
click at [828, 385] on div "[DATE] Su Mo Tu We Th Fr Sa 31 1 2 3 4 5 6 7 8 9 10 11 12 13 14 15 16 17 18 19 …" at bounding box center [808, 276] width 181 height 232
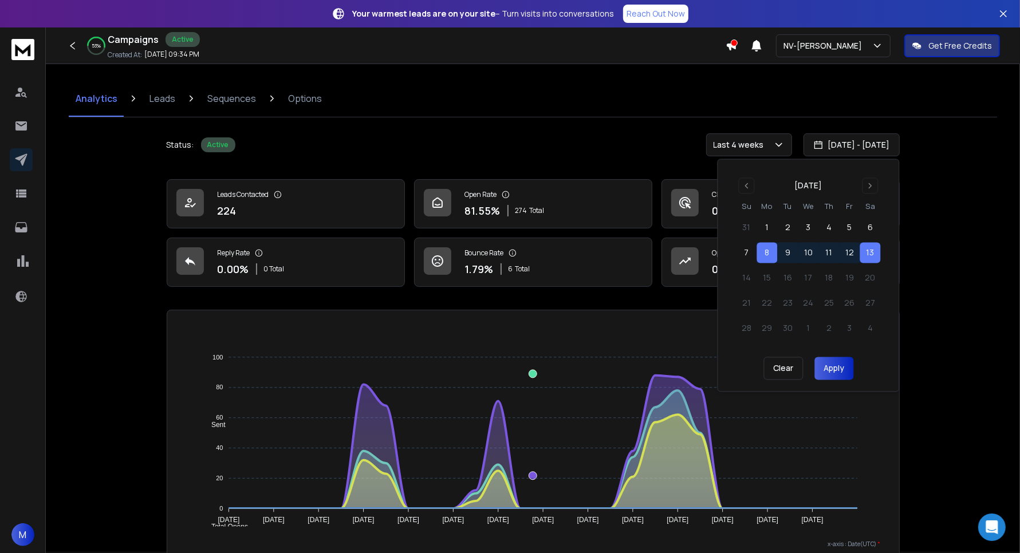
click at [828, 376] on button "Apply" at bounding box center [834, 369] width 39 height 23
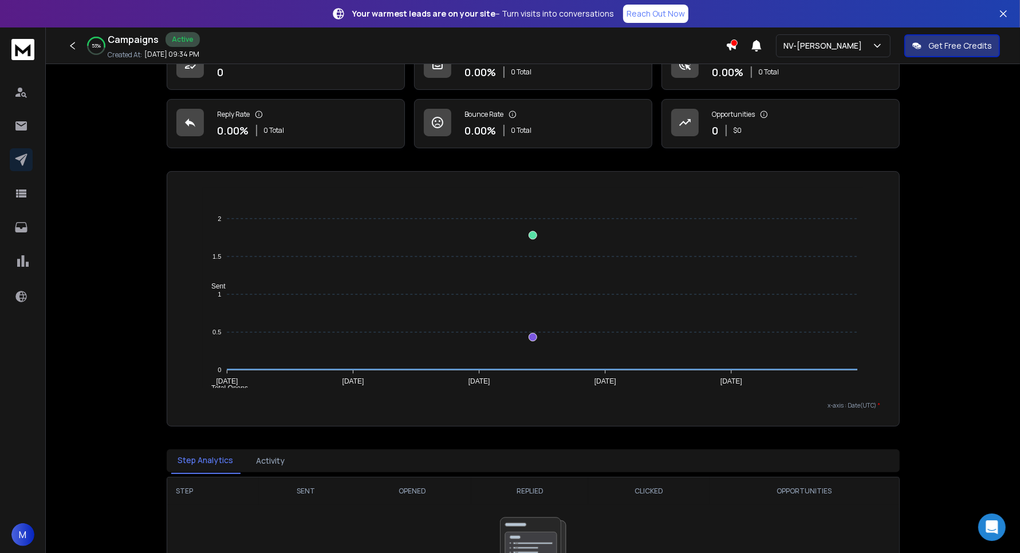
scroll to position [72, 0]
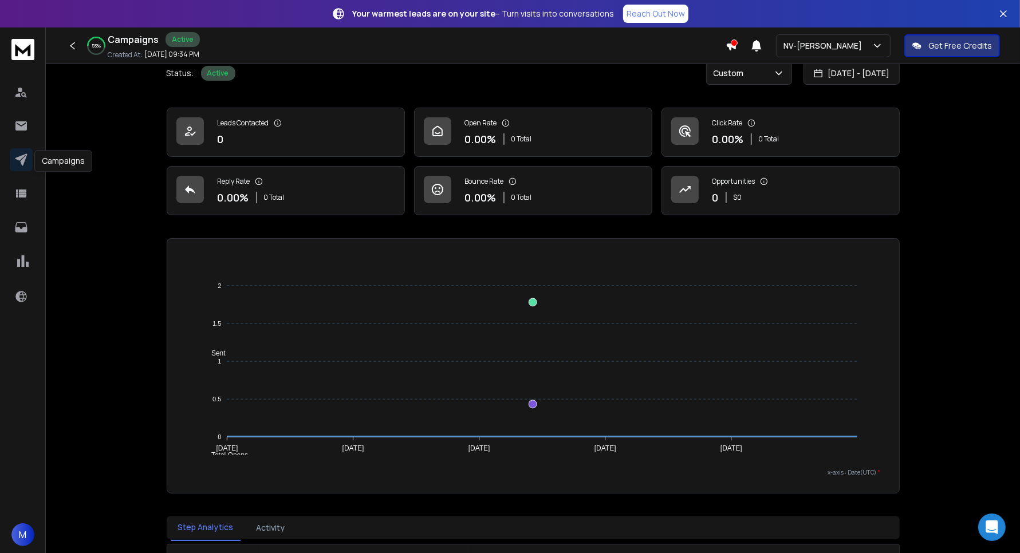
click at [16, 159] on icon at bounding box center [21, 160] width 12 height 12
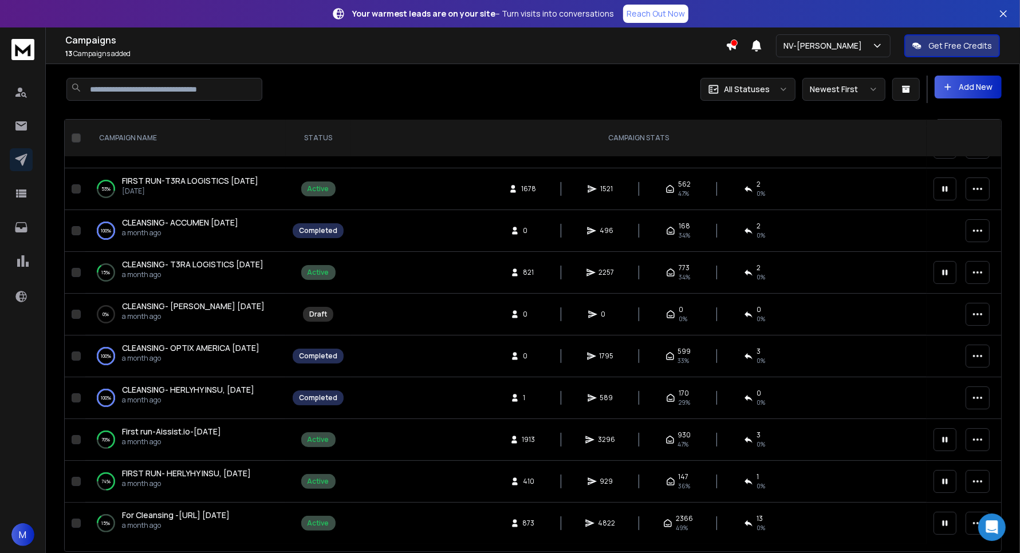
scroll to position [159, 0]
click at [250, 476] on div "74 % FIRST RUN- HERLYHY INSU, [DATE] a month ago" at bounding box center [186, 480] width 178 height 28
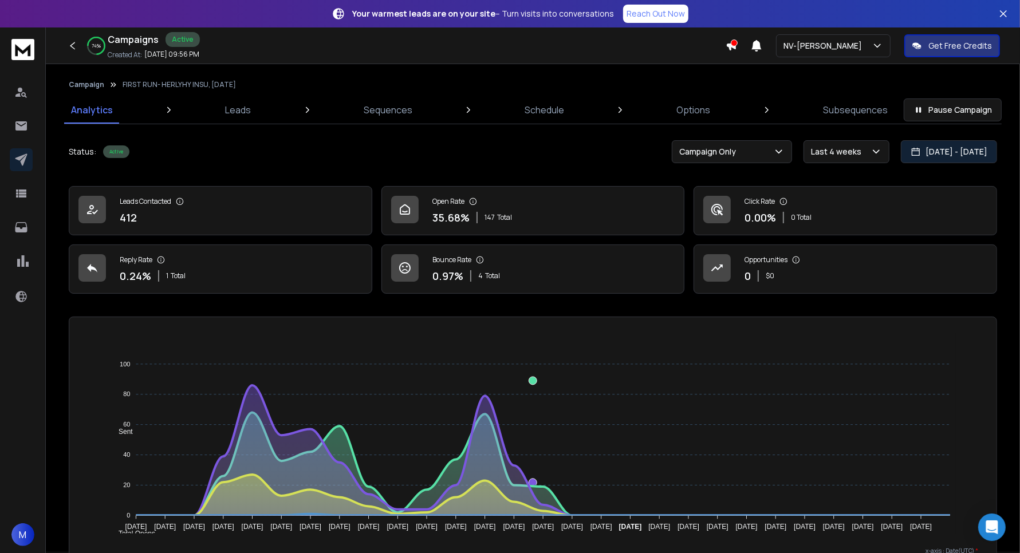
click at [950, 162] on button "[DATE] - [DATE]" at bounding box center [949, 151] width 96 height 23
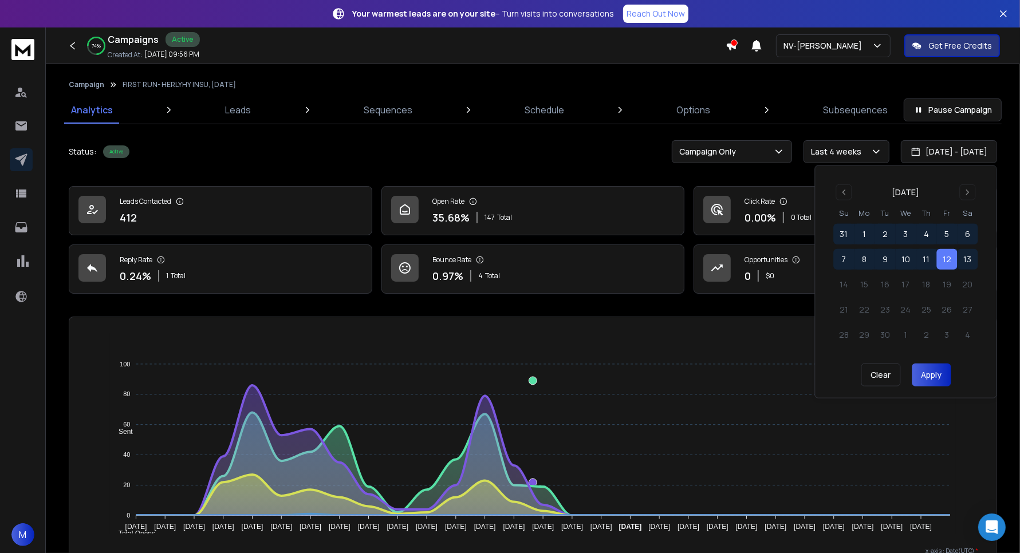
click at [865, 257] on button "8" at bounding box center [865, 259] width 21 height 21
click at [967, 261] on button "13" at bounding box center [968, 259] width 21 height 21
click at [918, 379] on button "Apply" at bounding box center [931, 375] width 39 height 23
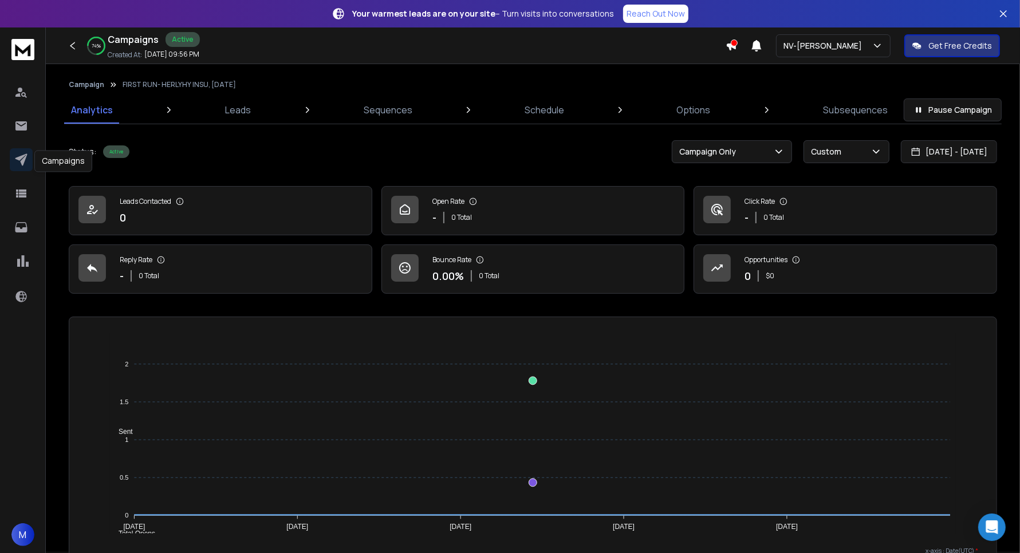
click at [21, 156] on icon at bounding box center [21, 160] width 14 height 14
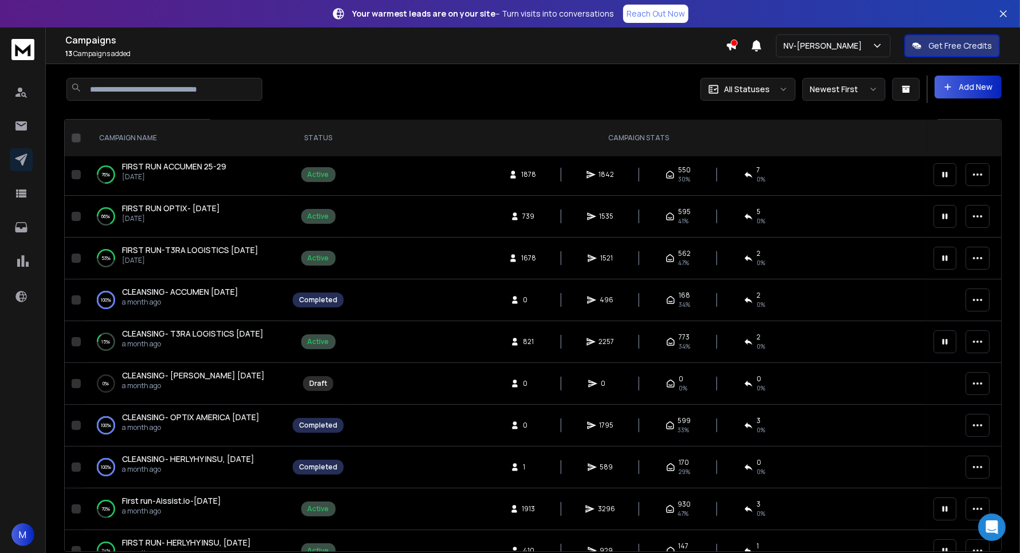
scroll to position [159, 0]
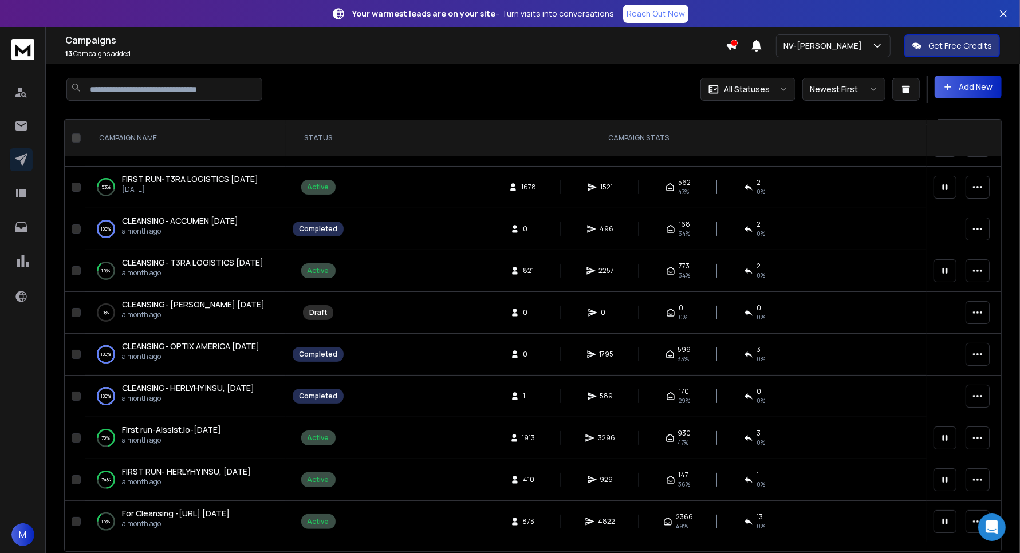
click at [235, 474] on span "FIRST RUN- HERLYHY INSU, [DATE]" at bounding box center [186, 471] width 129 height 11
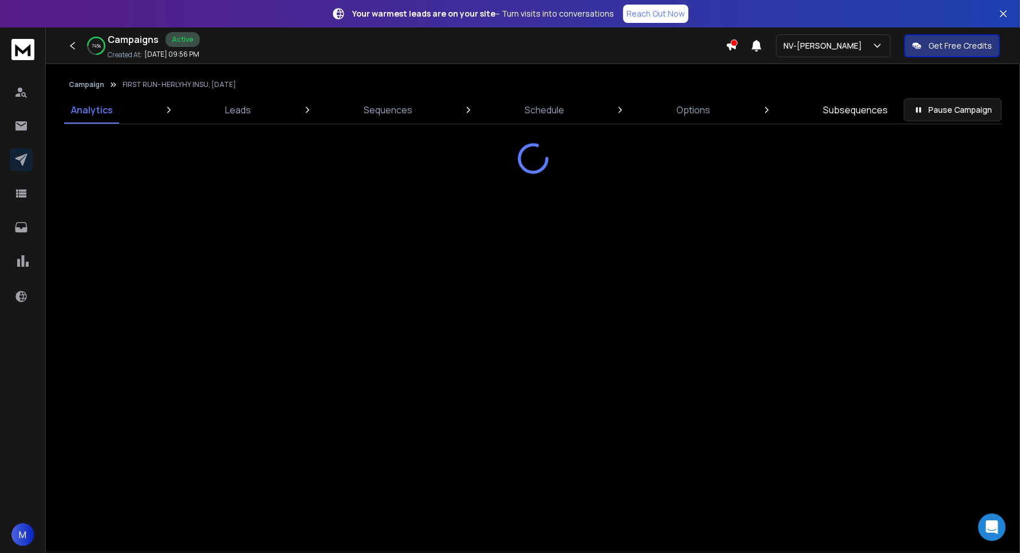
click at [841, 113] on p "Subsequences" at bounding box center [855, 110] width 65 height 14
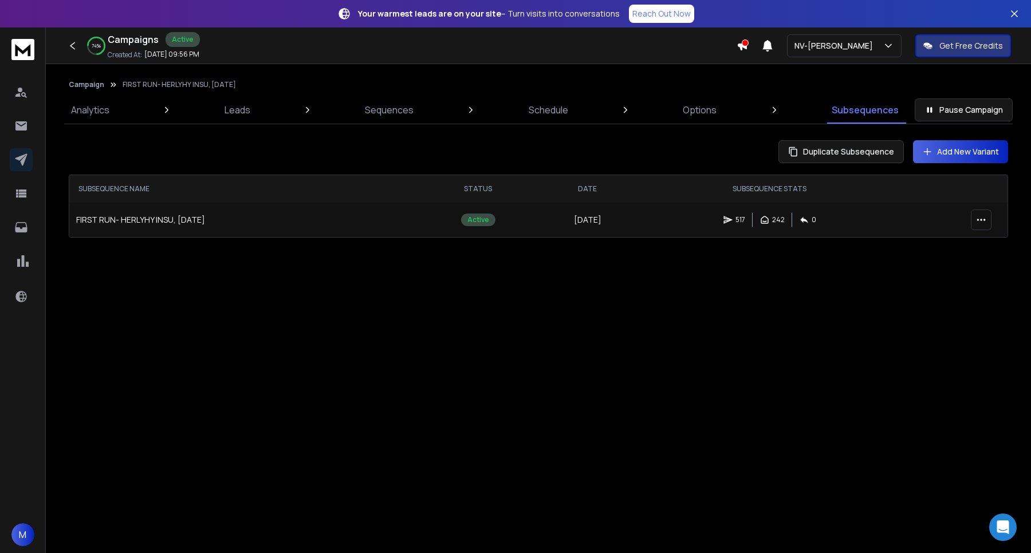
click at [222, 214] on td "FIRST RUN- HERLYHY INSU, [DATE]" at bounding box center [244, 220] width 350 height 34
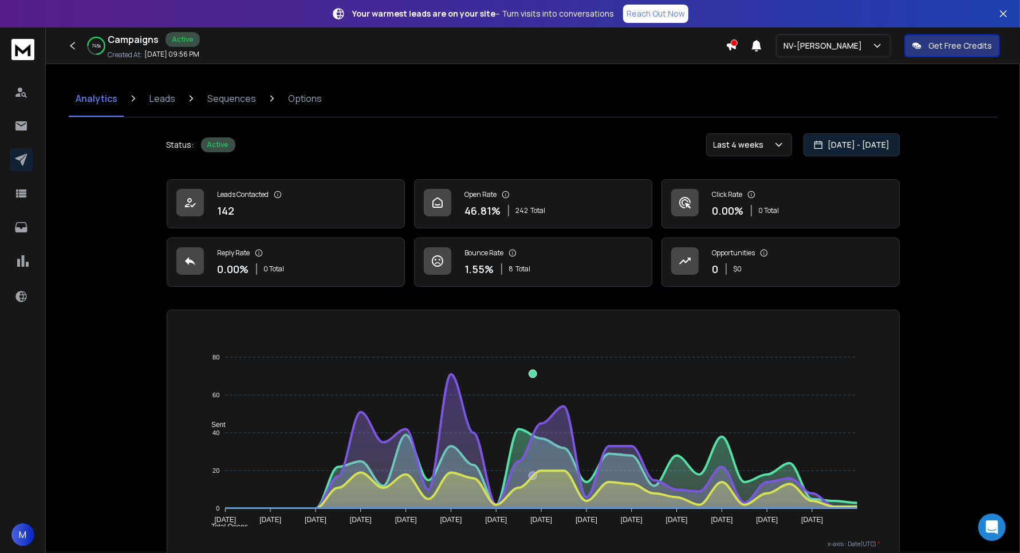
click at [865, 154] on button "[DATE] - [DATE]" at bounding box center [852, 144] width 96 height 23
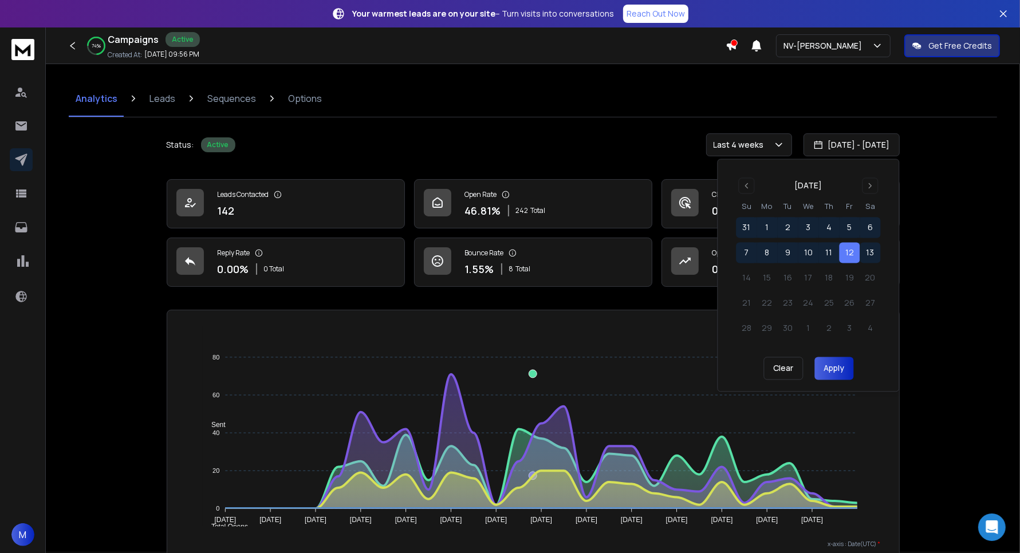
click at [763, 251] on button "8" at bounding box center [767, 253] width 21 height 21
click at [849, 250] on button "12" at bounding box center [850, 253] width 21 height 21
click at [863, 250] on button "13" at bounding box center [871, 253] width 21 height 21
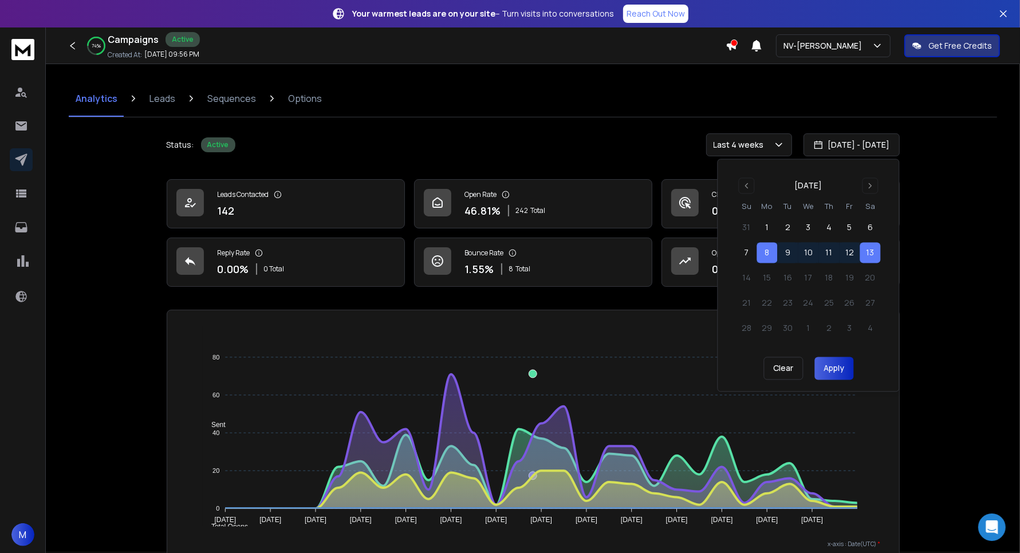
click at [839, 367] on button "Apply" at bounding box center [834, 369] width 39 height 23
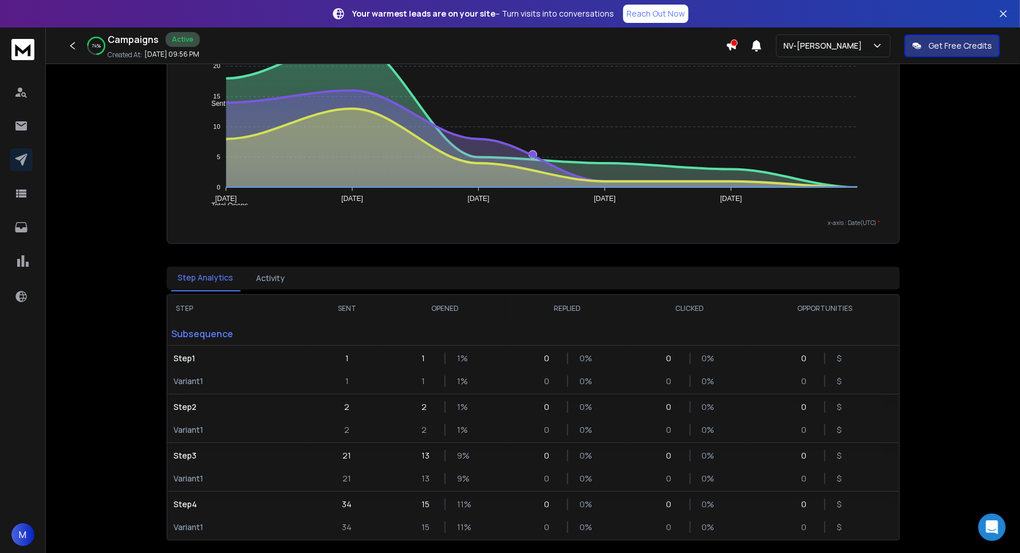
scroll to position [336, 0]
